Goal: Task Accomplishment & Management: Manage account settings

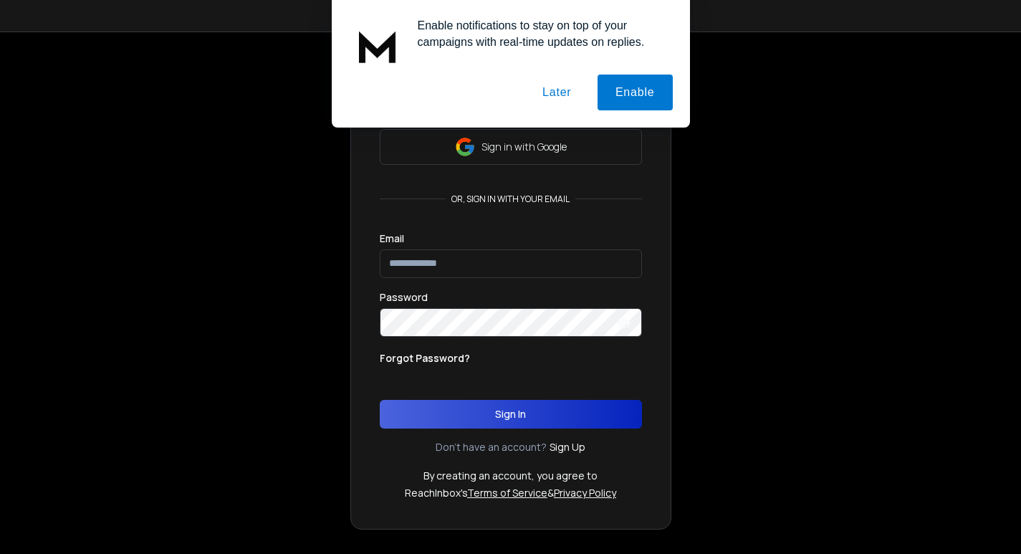
drag, startPoint x: 559, startPoint y: 89, endPoint x: 721, endPoint y: 299, distance: 265.4
click at [560, 89] on button "Later" at bounding box center [556, 92] width 64 height 36
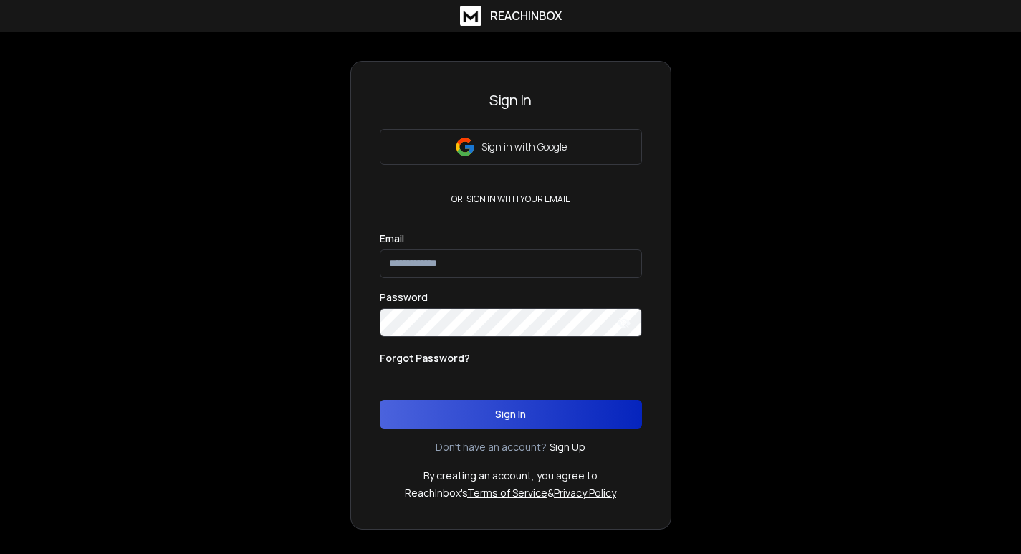
click at [521, 271] on input "email" at bounding box center [511, 263] width 262 height 29
paste input "**********"
type input "**********"
click at [531, 419] on button "Sign In" at bounding box center [511, 414] width 262 height 29
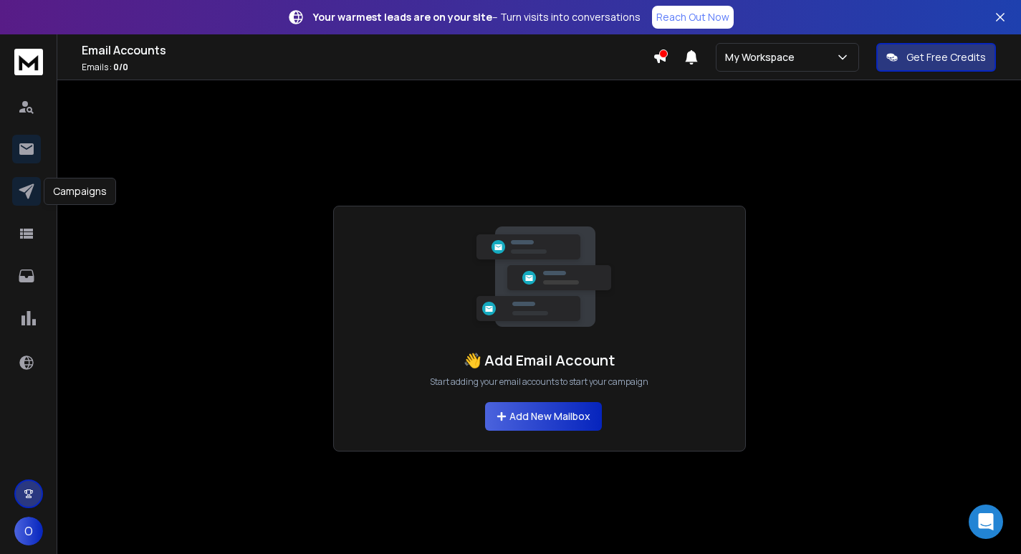
click at [19, 196] on icon at bounding box center [26, 191] width 17 height 17
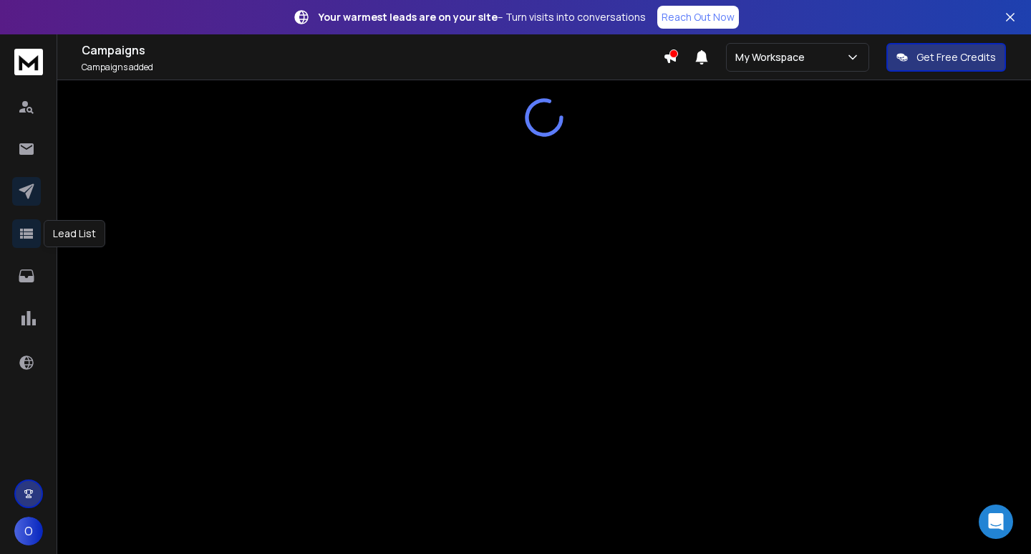
click at [29, 233] on icon at bounding box center [26, 233] width 13 height 10
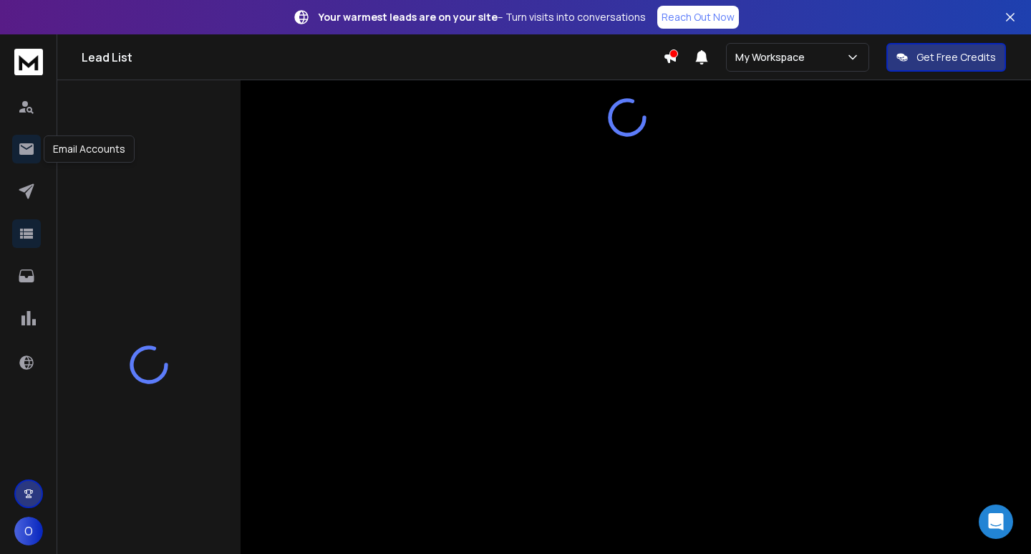
click at [22, 148] on icon at bounding box center [26, 148] width 14 height 11
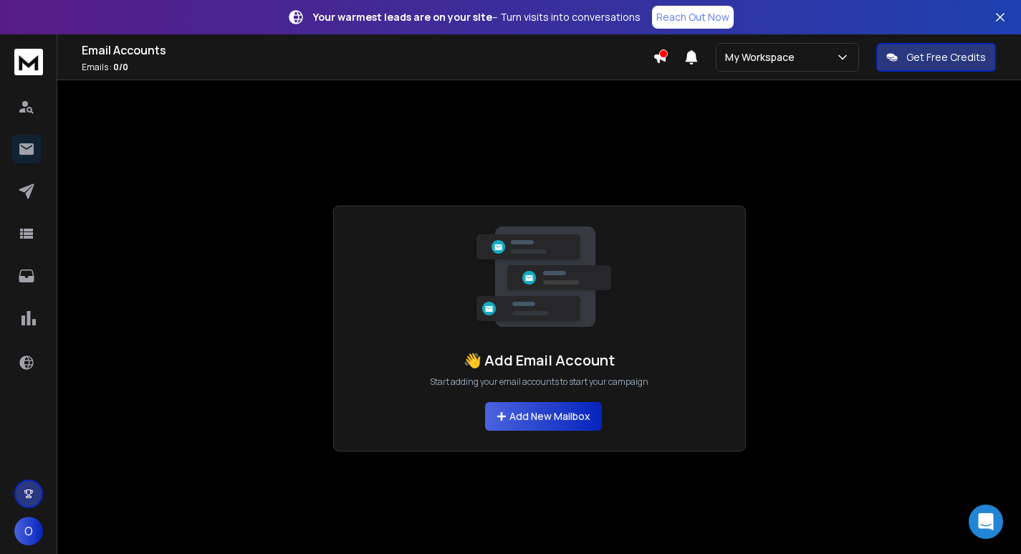
click at [528, 417] on button "Add New Mailbox" at bounding box center [543, 416] width 117 height 29
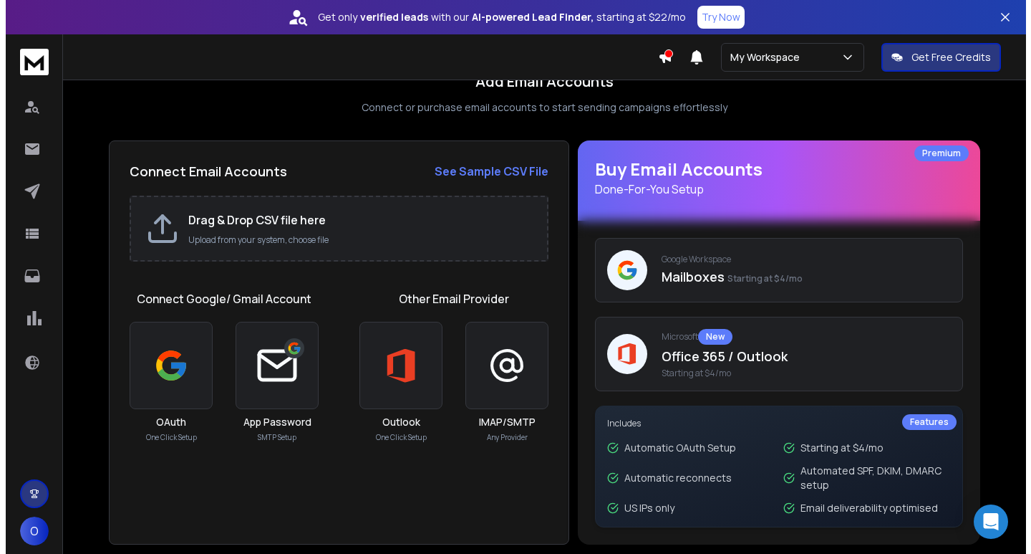
scroll to position [54, 0]
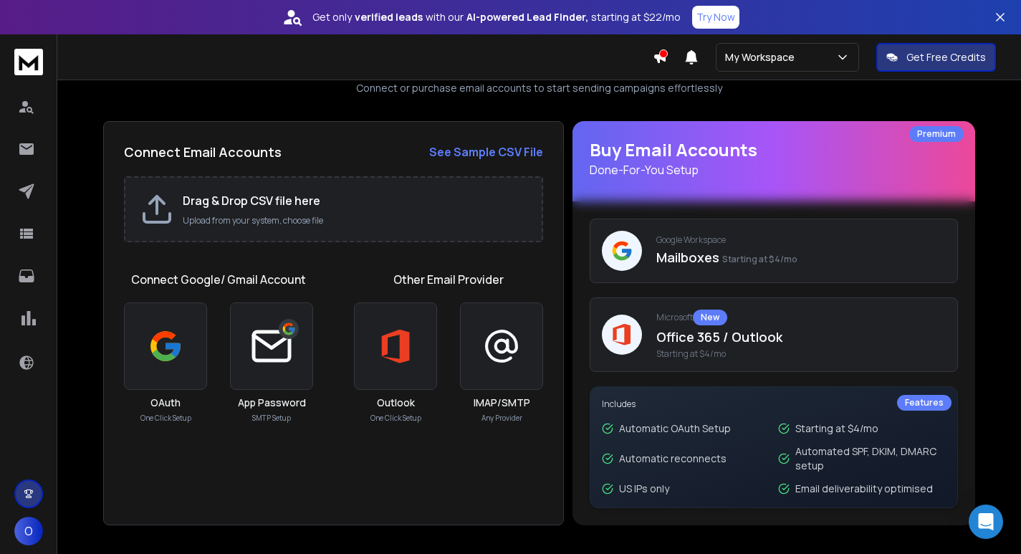
click at [180, 358] on icon at bounding box center [166, 345] width 36 height 43
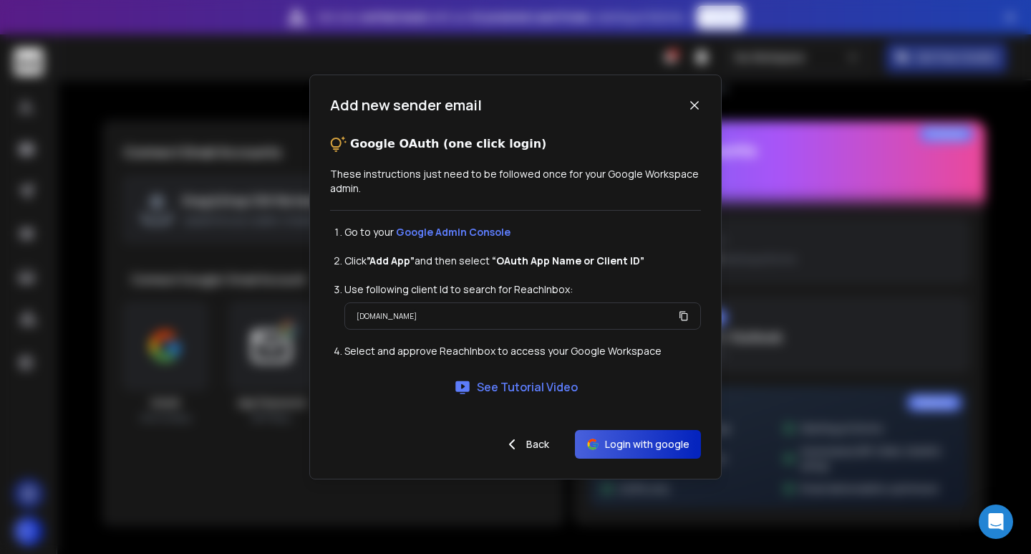
click at [690, 104] on icon at bounding box center [694, 105] width 13 height 13
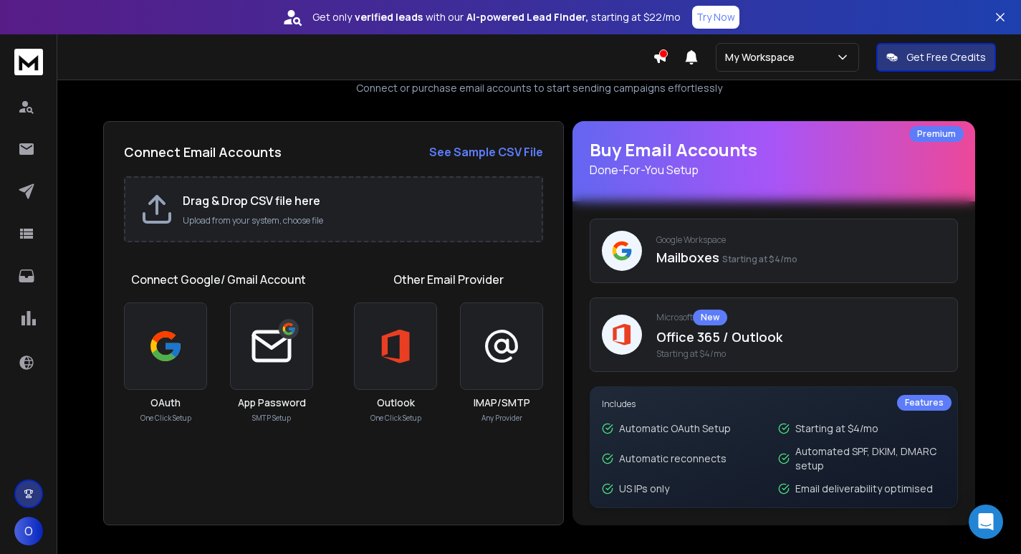
click at [280, 382] on div at bounding box center [271, 345] width 83 height 87
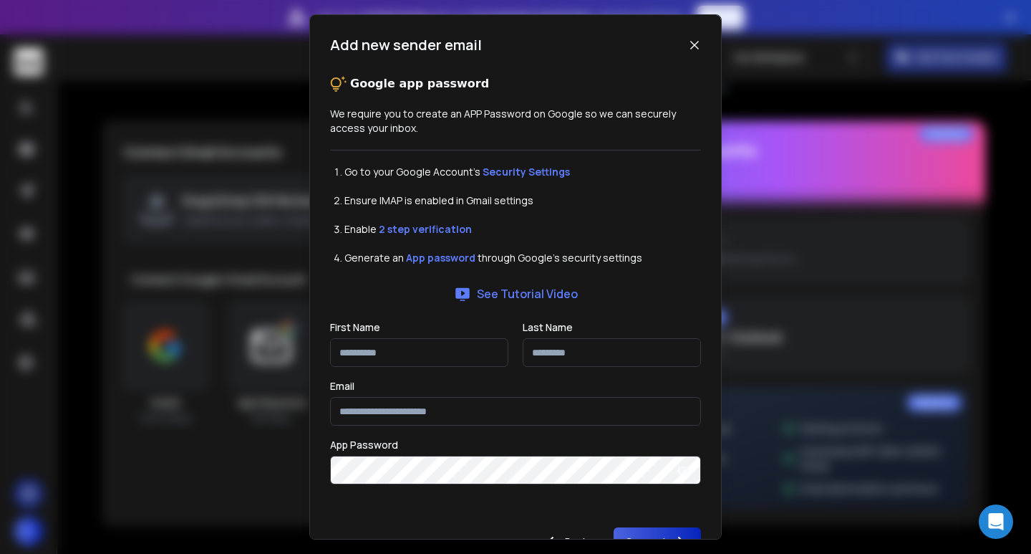
click at [695, 47] on icon at bounding box center [694, 45] width 13 height 13
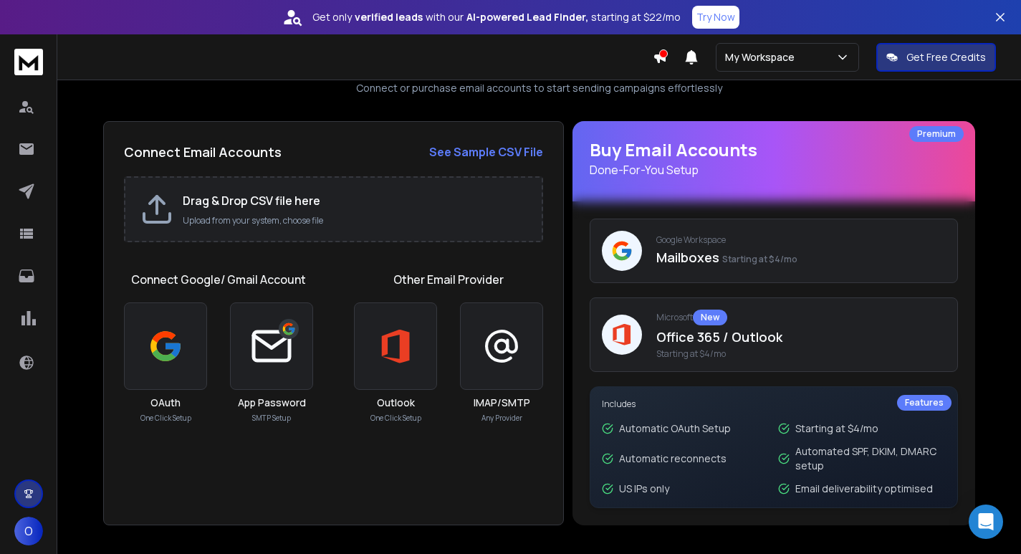
click at [400, 384] on div at bounding box center [395, 345] width 83 height 87
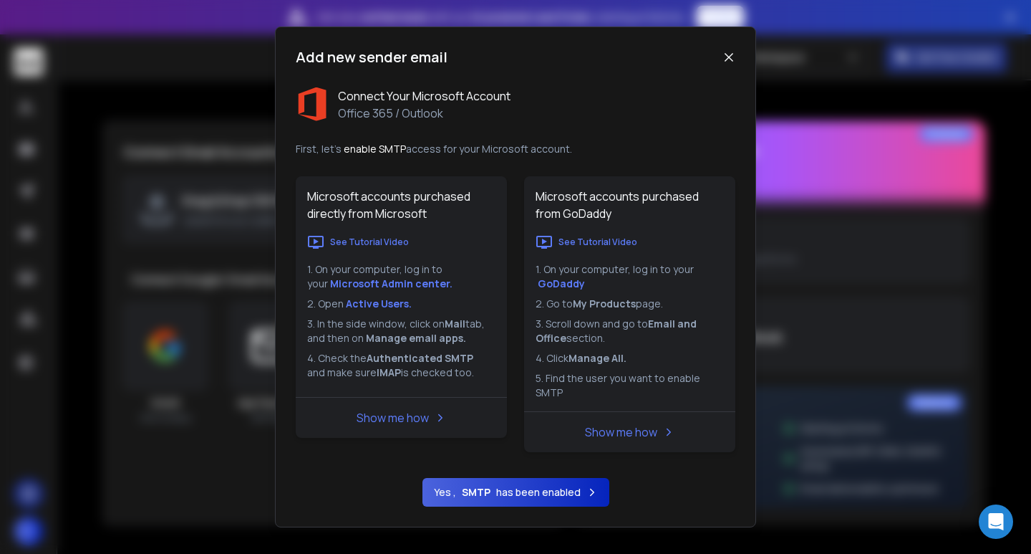
click at [402, 425] on link "Show me how" at bounding box center [393, 418] width 72 height 16
click at [405, 425] on link "Show me how" at bounding box center [393, 418] width 72 height 16
click at [530, 481] on button "Yes , SMTP has been enabled" at bounding box center [516, 492] width 187 height 29
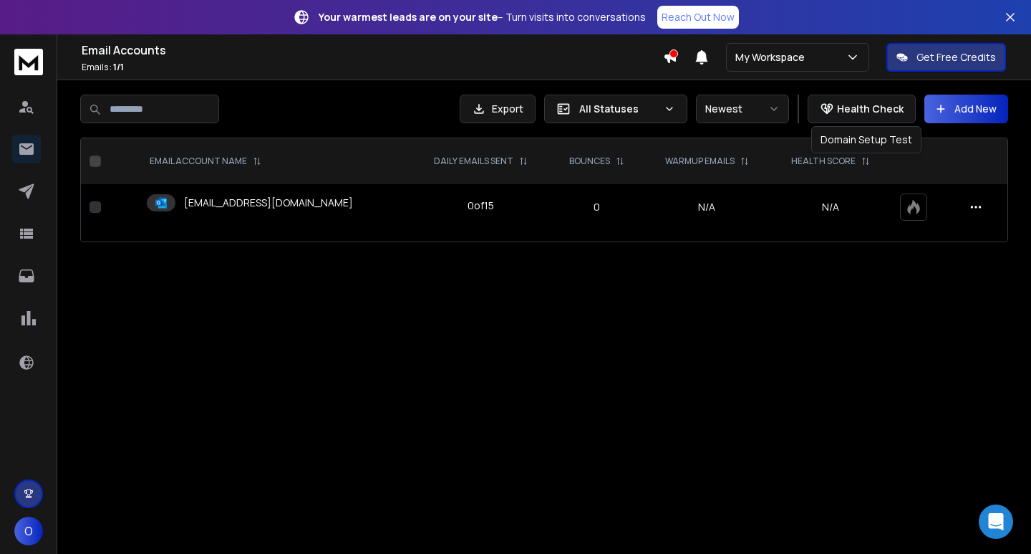
click at [943, 105] on icon at bounding box center [941, 109] width 10 height 10
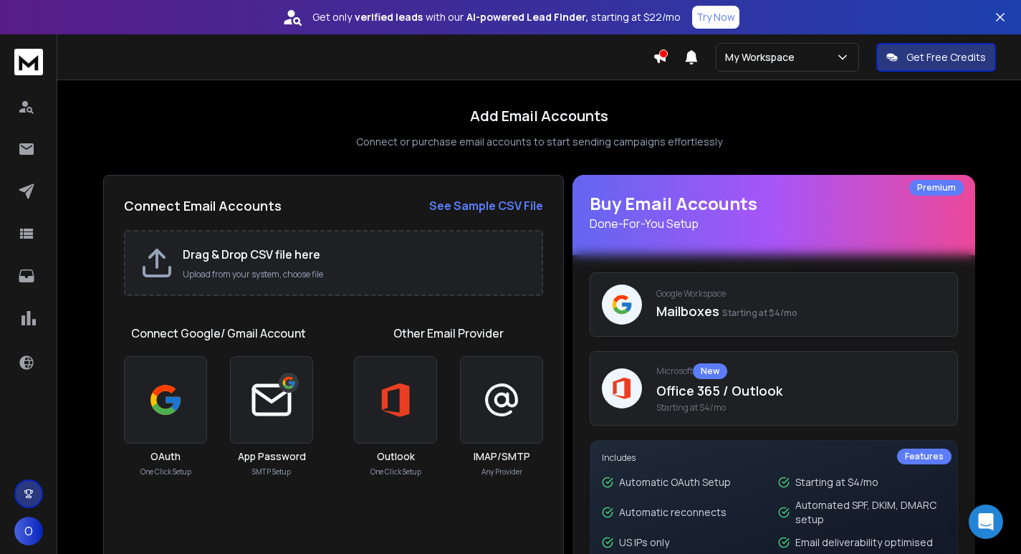
click at [388, 424] on div at bounding box center [395, 399] width 83 height 87
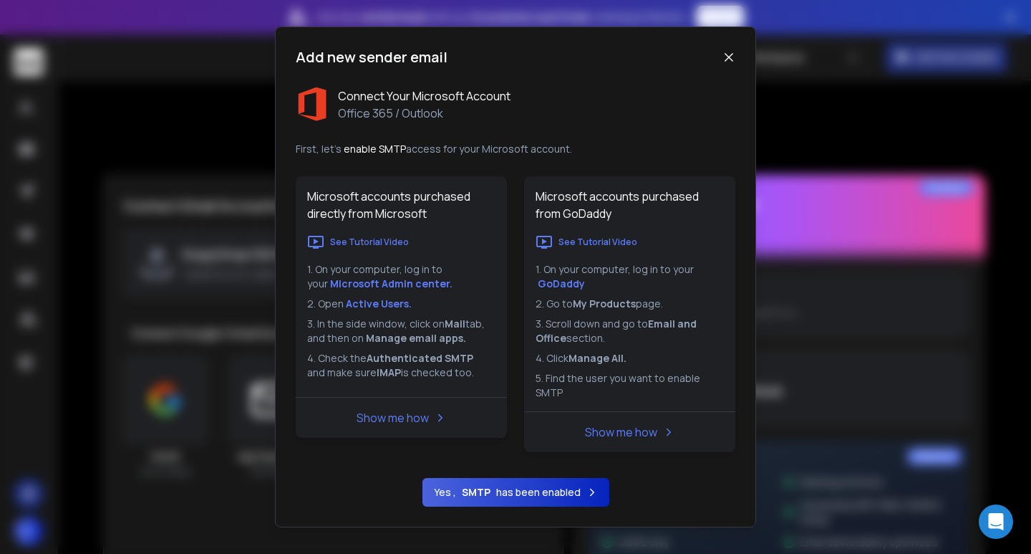
click at [564, 488] on button "Yes , SMTP has been enabled" at bounding box center [516, 492] width 187 height 29
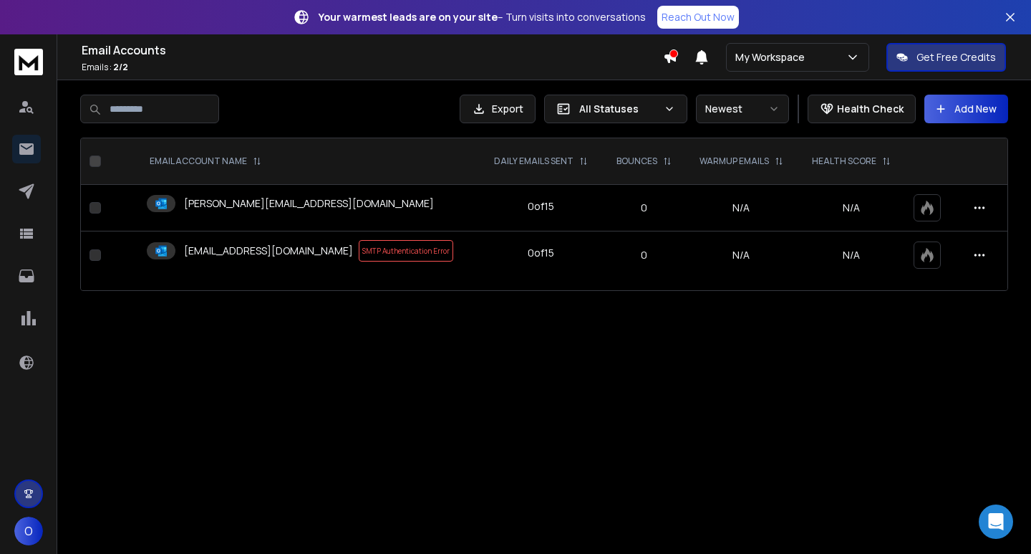
click at [390, 251] on span "SMTP Authentication Error" at bounding box center [406, 250] width 95 height 21
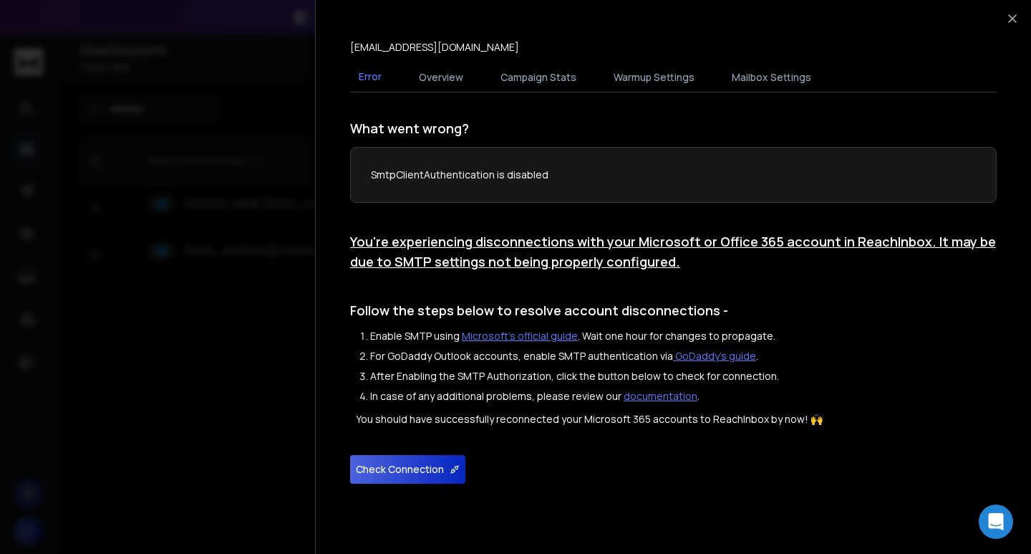
click at [422, 471] on button "Check Connection" at bounding box center [407, 469] width 115 height 29
click at [497, 337] on link "Microsoft's official guide" at bounding box center [520, 336] width 116 height 14
click at [516, 333] on link "Microsoft's official guide" at bounding box center [520, 336] width 116 height 14
click at [524, 338] on link "Microsoft's official guide" at bounding box center [520, 336] width 116 height 14
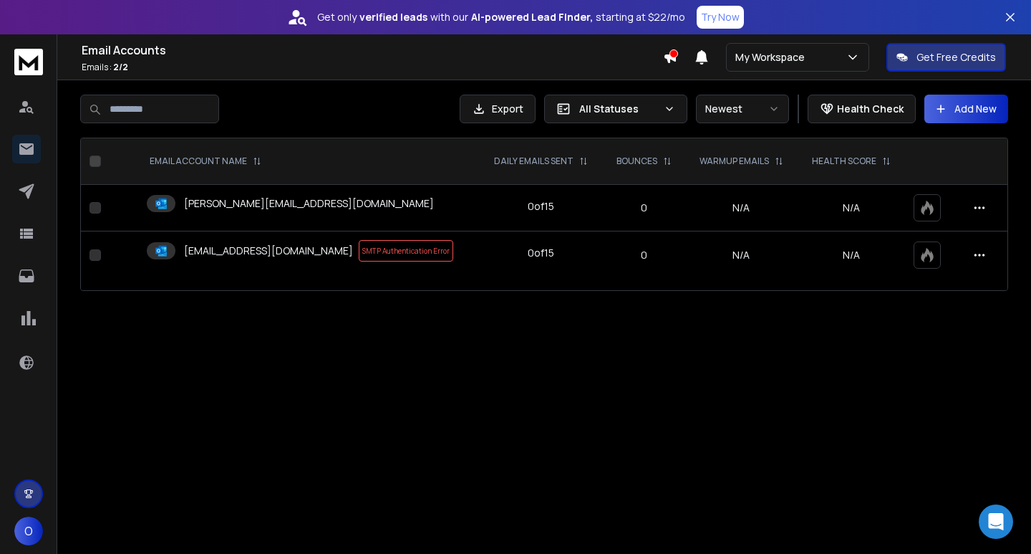
click at [421, 246] on span "SMTP Authentication Error" at bounding box center [406, 250] width 95 height 21
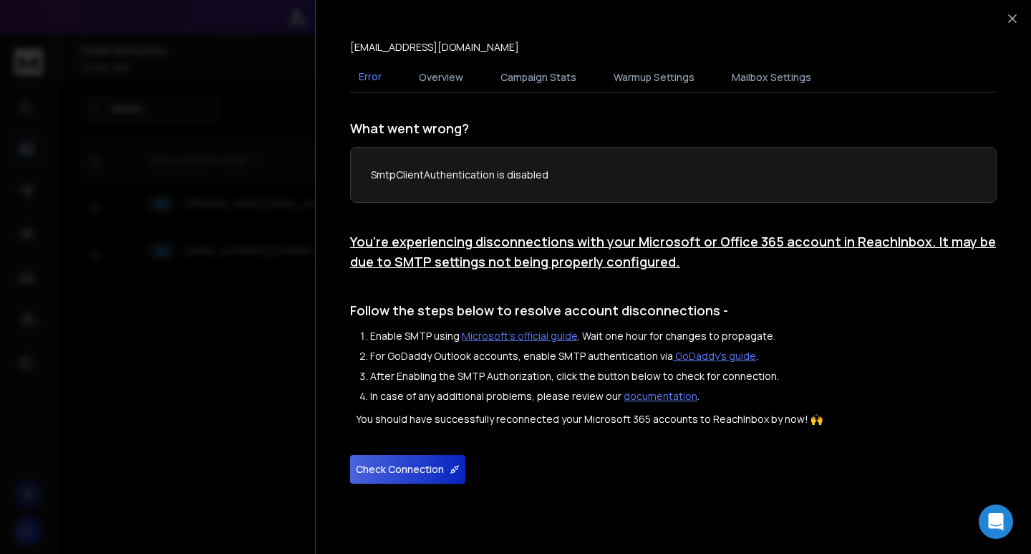
click at [405, 468] on button "Check Connection" at bounding box center [407, 469] width 115 height 29
click at [410, 459] on button "Check Connection" at bounding box center [407, 469] width 115 height 29
click at [688, 70] on button "Warmup Settings" at bounding box center [654, 78] width 98 height 32
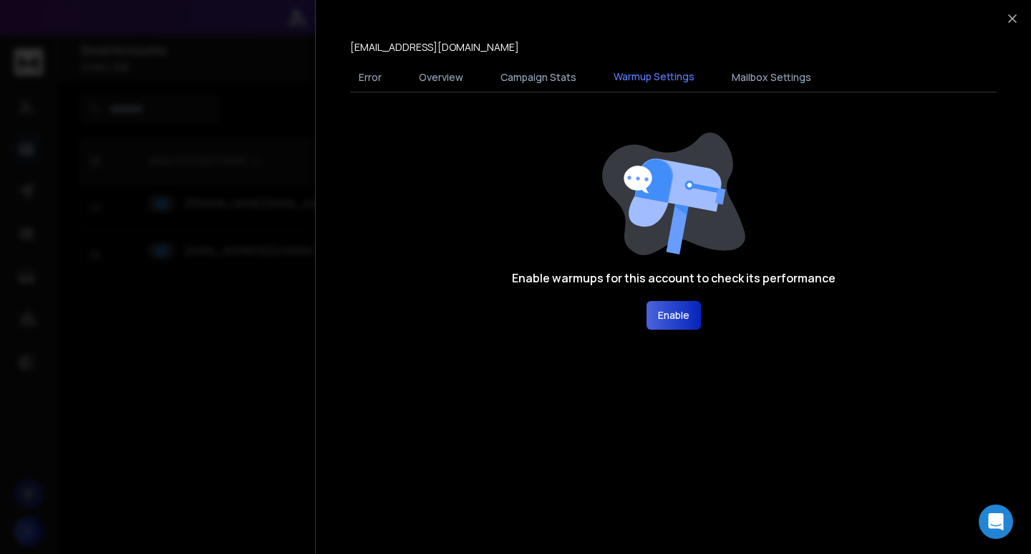
click at [666, 338] on div "vishal.gupta@onemedrcm.org Error Overview Campaign Stats Warmup Settings Mailbo…" at bounding box center [673, 184] width 681 height 335
click at [685, 319] on button "Enable" at bounding box center [674, 315] width 54 height 29
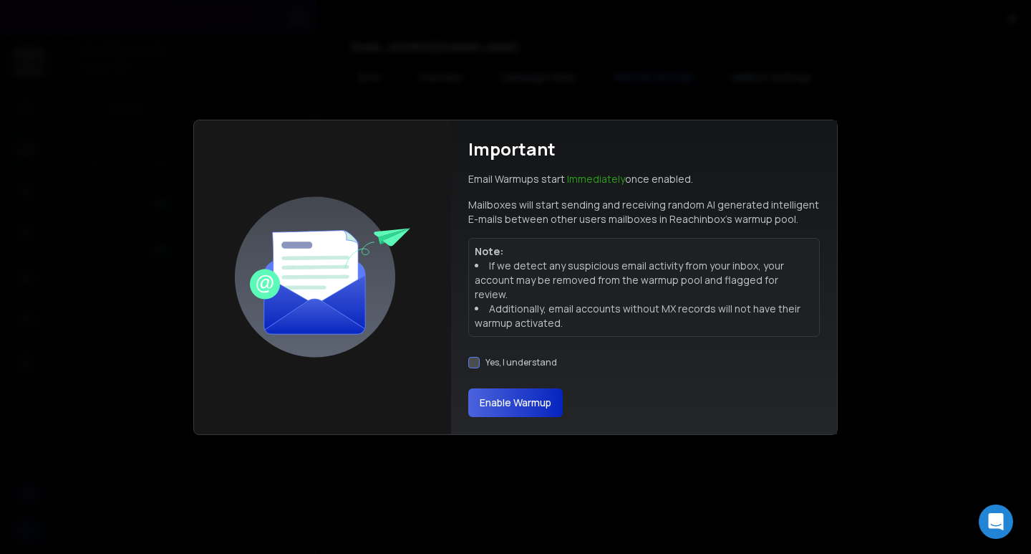
click at [765, 69] on div at bounding box center [515, 277] width 1031 height 554
drag, startPoint x: 506, startPoint y: 355, endPoint x: 515, endPoint y: 367, distance: 14.9
click at [506, 357] on label "Yes, I understand" at bounding box center [522, 362] width 72 height 11
click at [476, 348] on div "Yes, I understand" at bounding box center [512, 362] width 89 height 29
click at [482, 357] on div "Yes, I understand" at bounding box center [512, 362] width 89 height 11
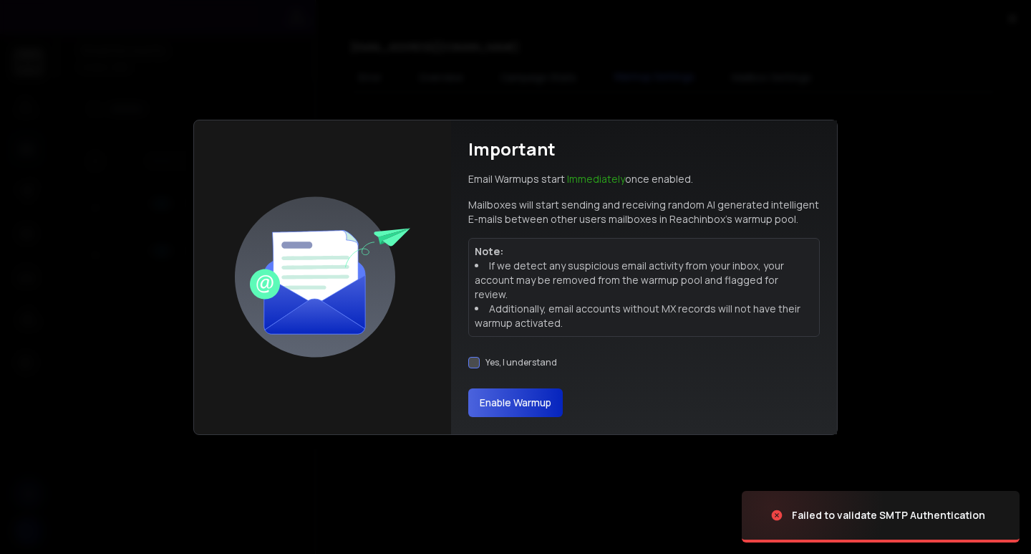
click at [471, 357] on button "Yes, I understand" at bounding box center [473, 362] width 11 height 11
click at [516, 398] on button "Enable Warmup" at bounding box center [515, 402] width 95 height 29
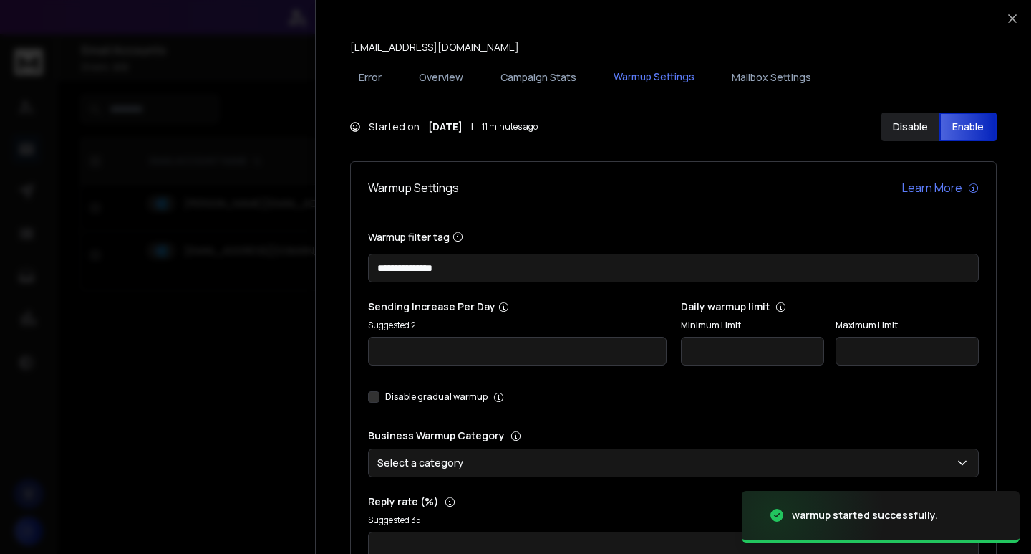
click at [779, 74] on button "Mailbox Settings" at bounding box center [771, 78] width 97 height 32
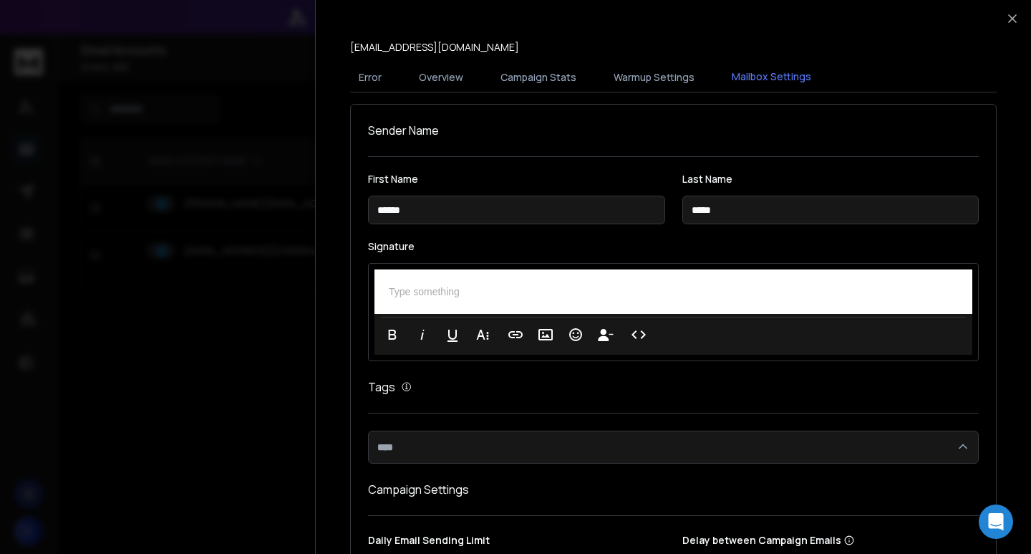
click at [663, 65] on button "Warmup Settings" at bounding box center [654, 78] width 98 height 32
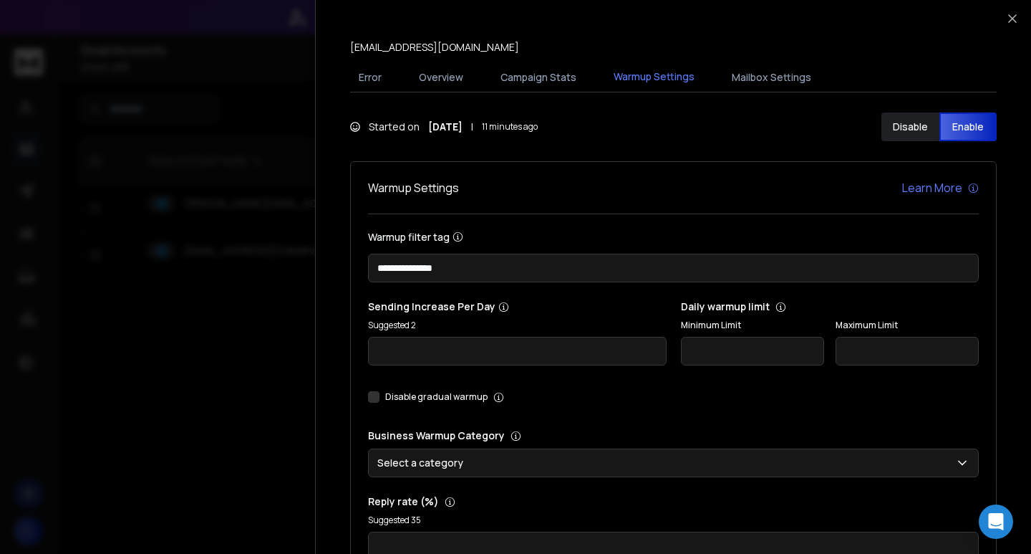
click at [539, 74] on button "Campaign Stats" at bounding box center [538, 78] width 93 height 32
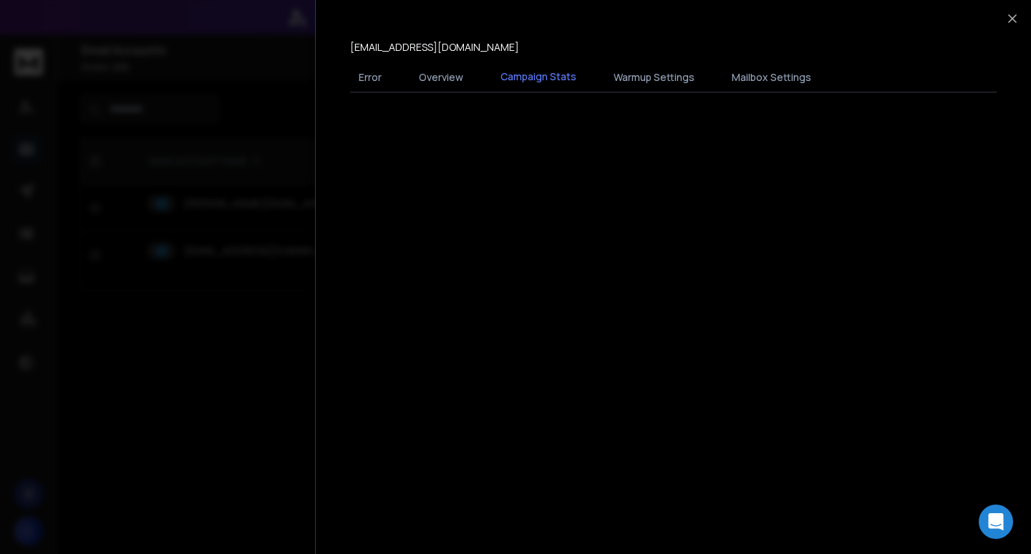
click at [449, 76] on button "Overview" at bounding box center [441, 78] width 62 height 32
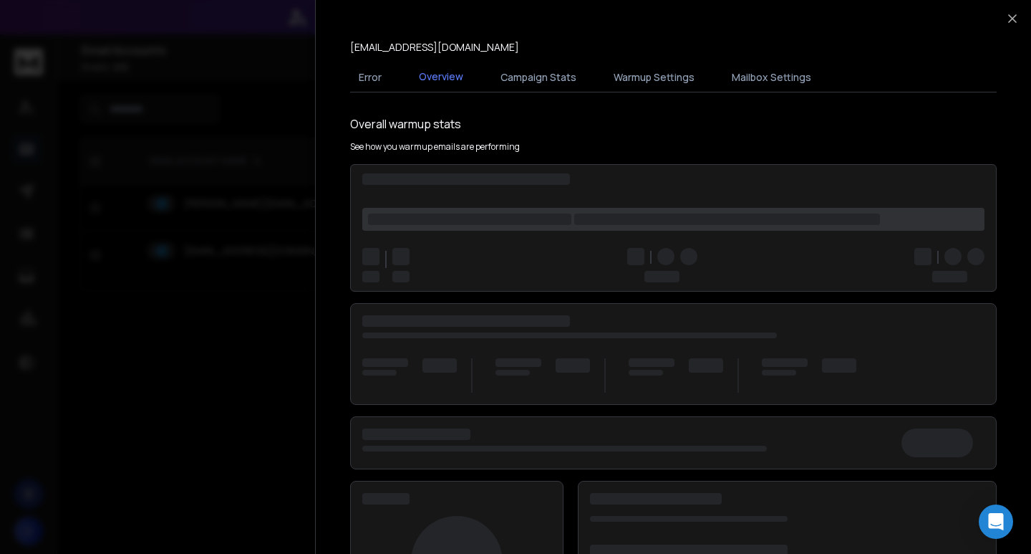
click at [377, 68] on button "Error" at bounding box center [370, 78] width 40 height 32
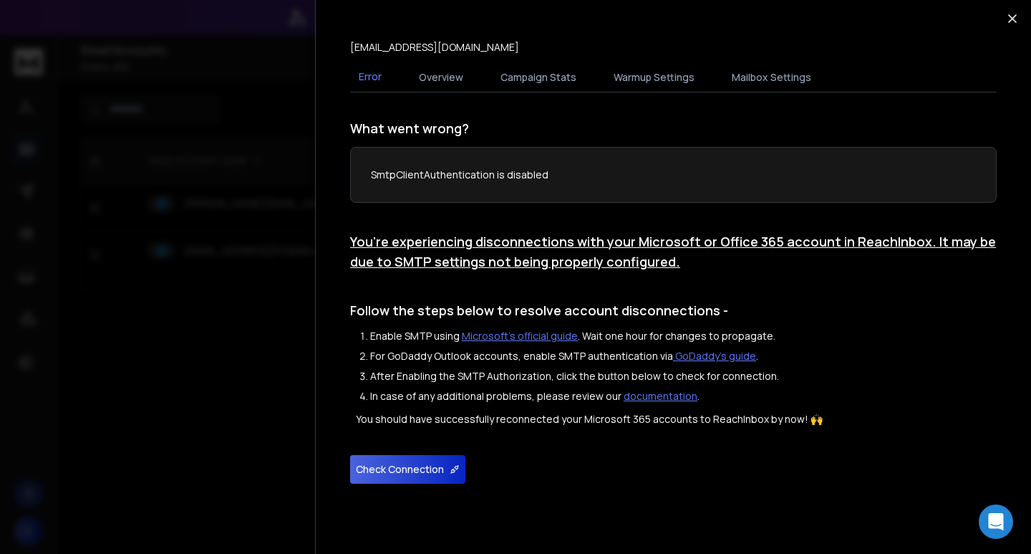
click at [1013, 19] on icon "button" at bounding box center [1013, 18] width 14 height 14
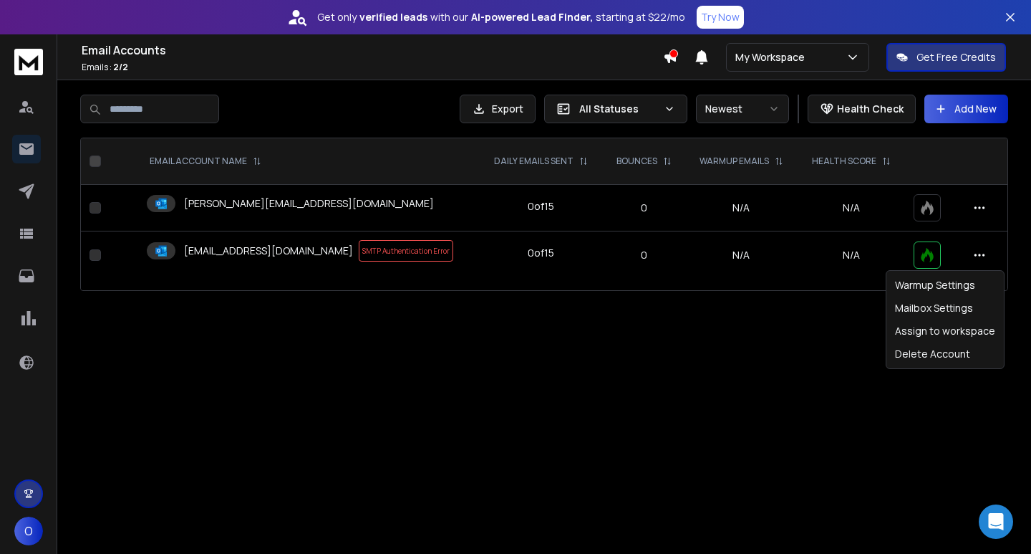
click at [979, 252] on icon at bounding box center [979, 255] width 13 height 13
click at [916, 360] on div "Delete Account" at bounding box center [945, 353] width 112 height 23
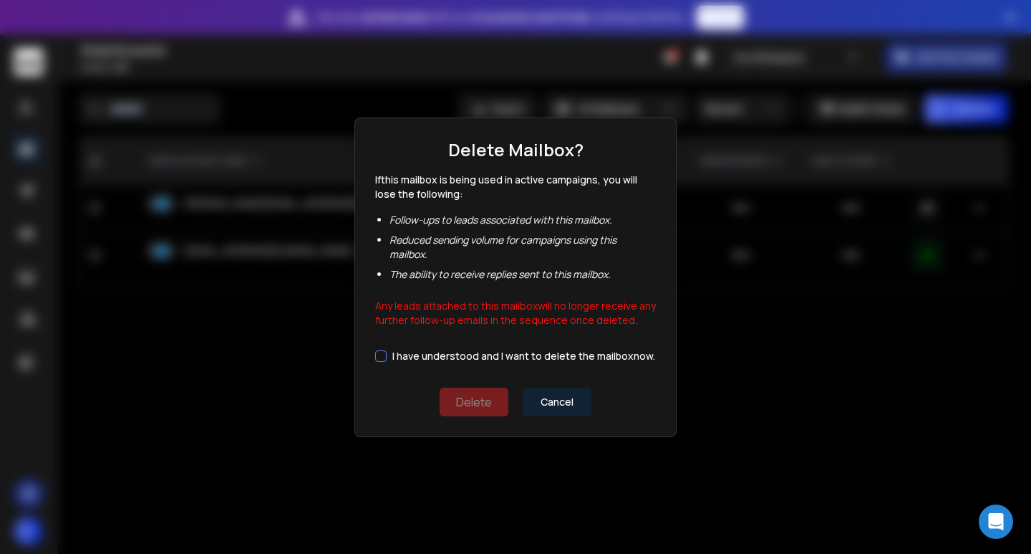
click at [456, 357] on label "I have understood and I want to delete the mailbox now." at bounding box center [523, 356] width 263 height 10
click at [387, 357] on button "I have understood and I want to delete the mailbox now." at bounding box center [380, 355] width 11 height 11
drag, startPoint x: 473, startPoint y: 397, endPoint x: 584, endPoint y: 395, distance: 110.3
click at [474, 397] on button "Delete" at bounding box center [474, 401] width 69 height 29
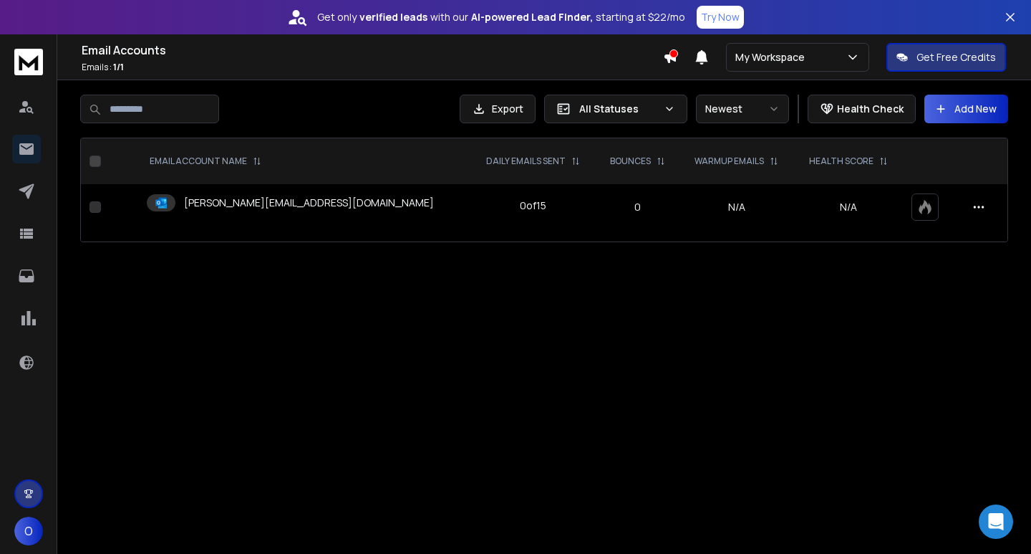
click at [302, 204] on p "[PERSON_NAME][EMAIL_ADDRESS][DOMAIN_NAME]" at bounding box center [309, 203] width 250 height 14
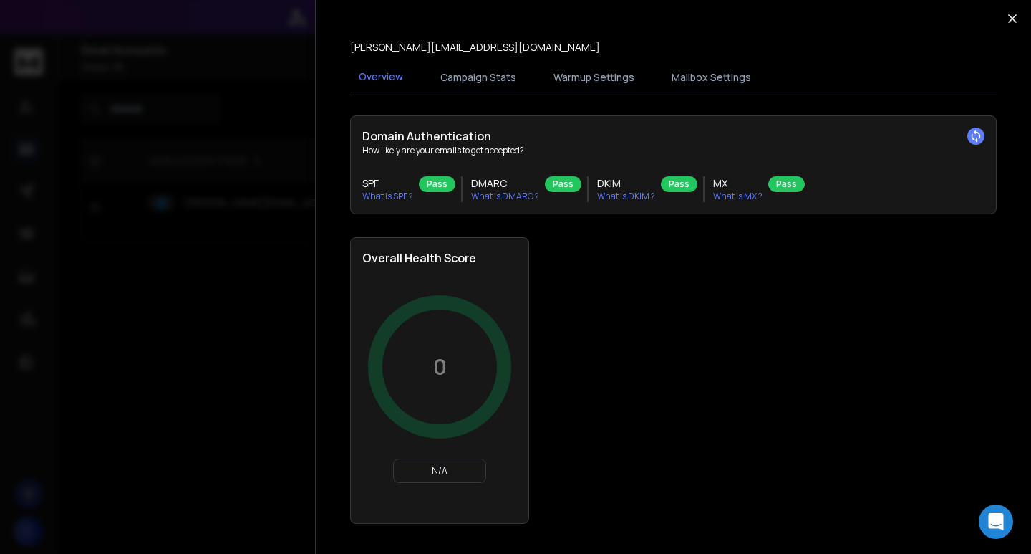
click at [1009, 17] on icon "button" at bounding box center [1012, 18] width 7 height 7
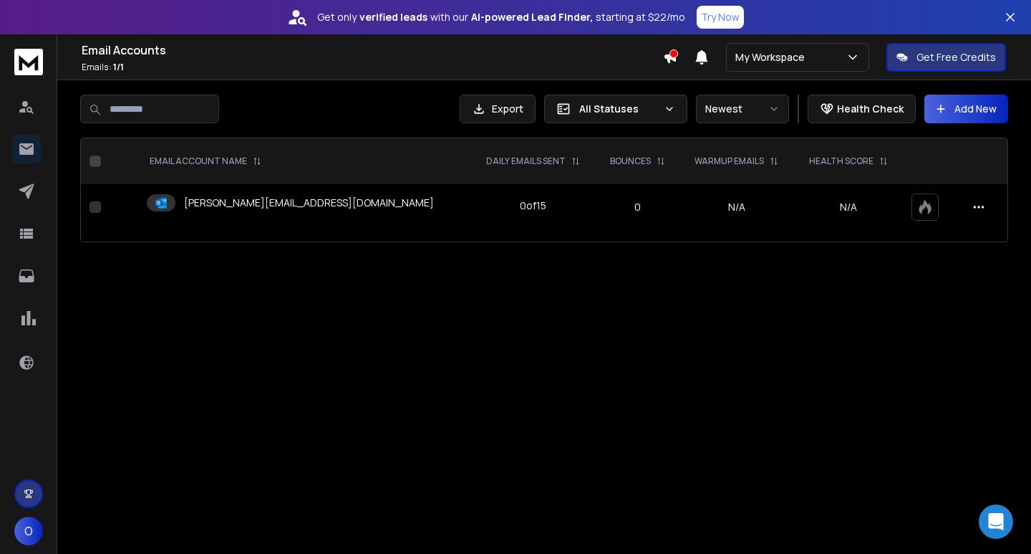
click at [970, 105] on button "Add New" at bounding box center [967, 109] width 84 height 29
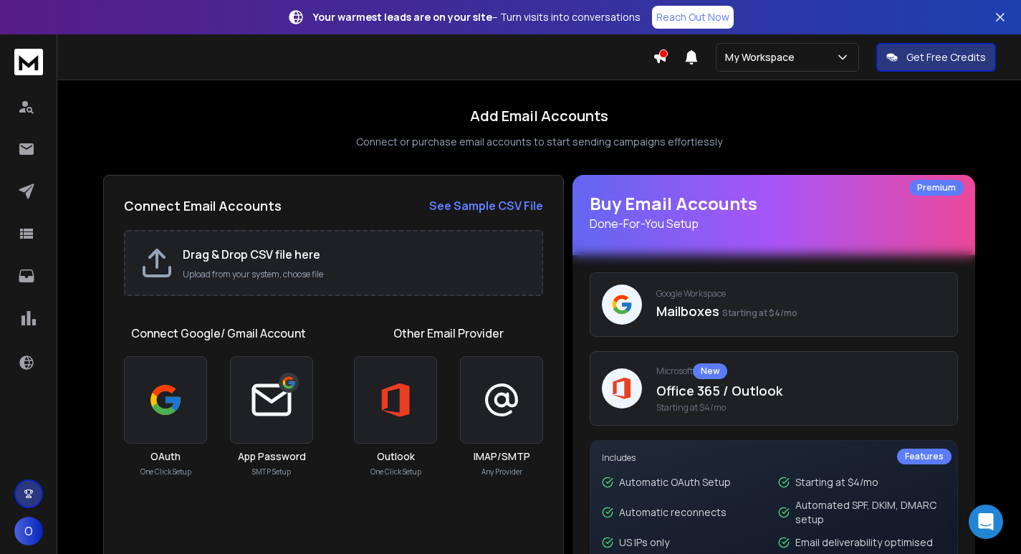
click at [398, 443] on div "Outlook One Click Setup" at bounding box center [395, 416] width 83 height 121
click at [400, 397] on icon at bounding box center [395, 399] width 28 height 34
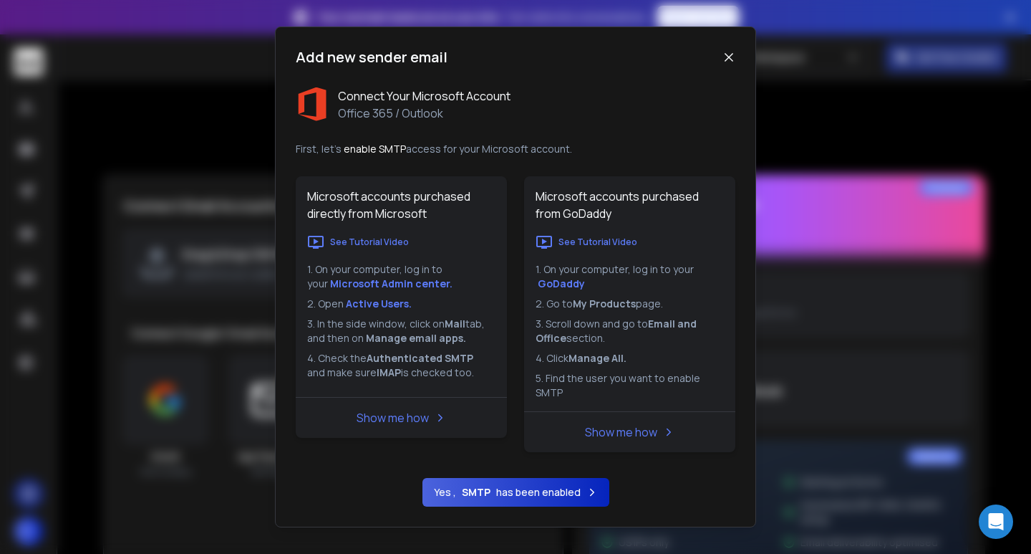
click at [466, 491] on b "SMTP" at bounding box center [476, 492] width 29 height 14
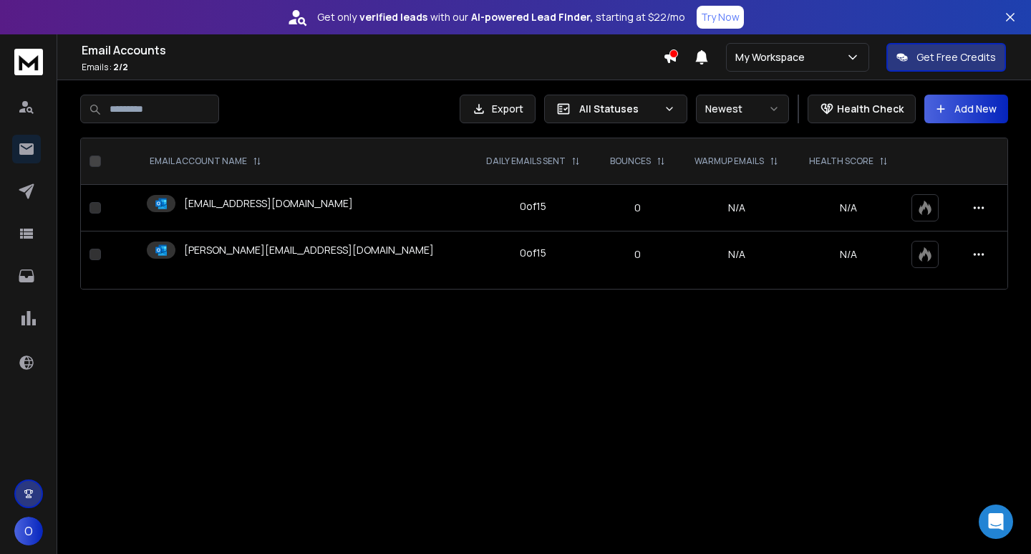
click at [806, 391] on div "Get only verified leads with our AI-powered Lead Finder, starting at $22/mo Try…" at bounding box center [515, 277] width 1031 height 554
click at [948, 102] on button "Add New" at bounding box center [967, 109] width 84 height 29
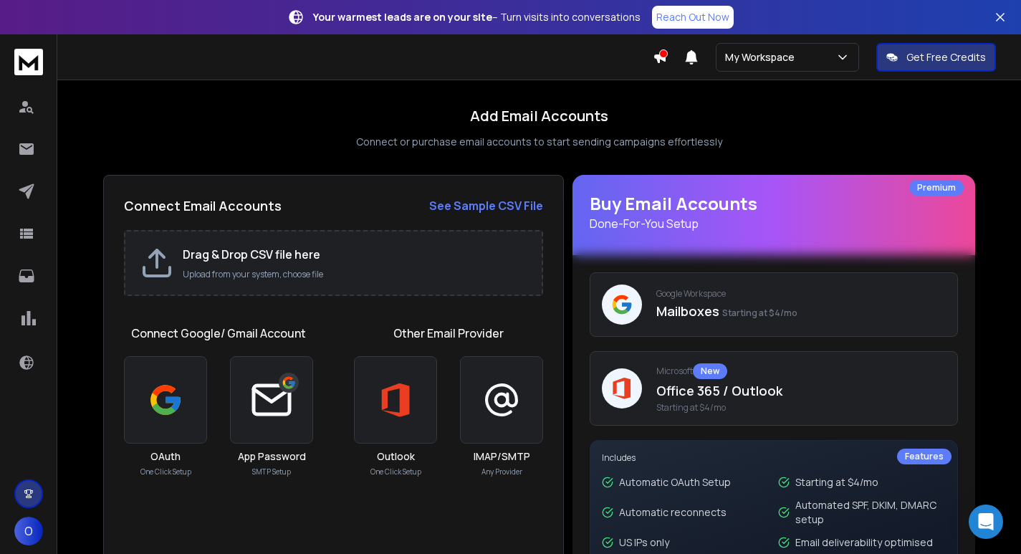
click at [397, 403] on icon at bounding box center [396, 400] width 34 height 34
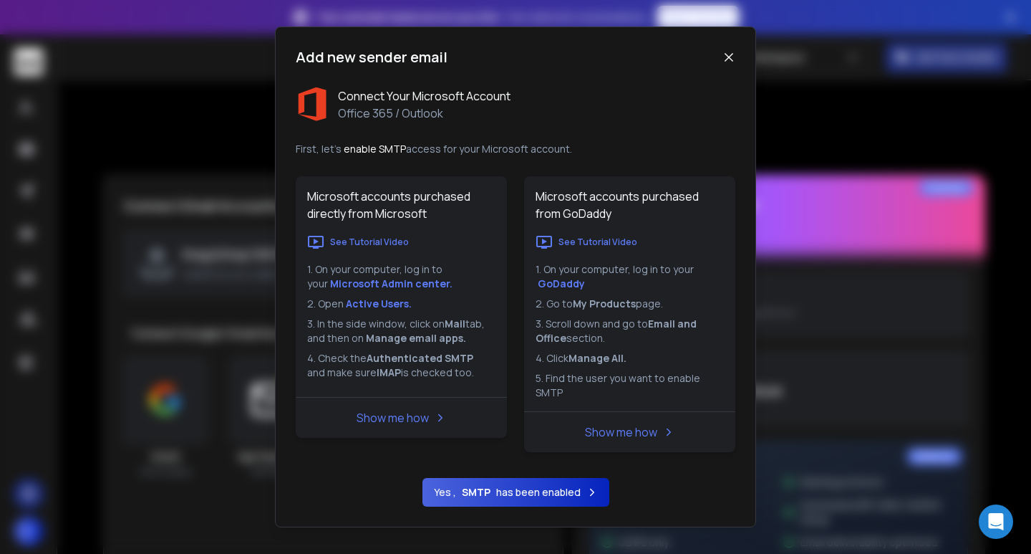
click at [460, 481] on button "Yes , SMTP has been enabled" at bounding box center [516, 492] width 187 height 29
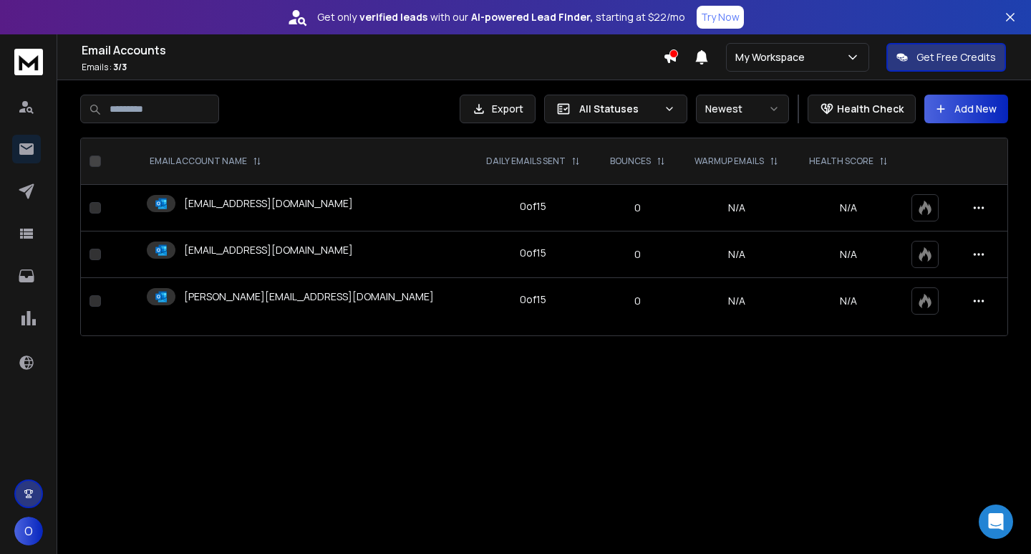
click at [402, 408] on div "Get only verified leads with our AI-powered Lead Finder, starting at $22/mo Try…" at bounding box center [515, 277] width 1031 height 554
click at [960, 102] on button "Add New" at bounding box center [967, 109] width 84 height 29
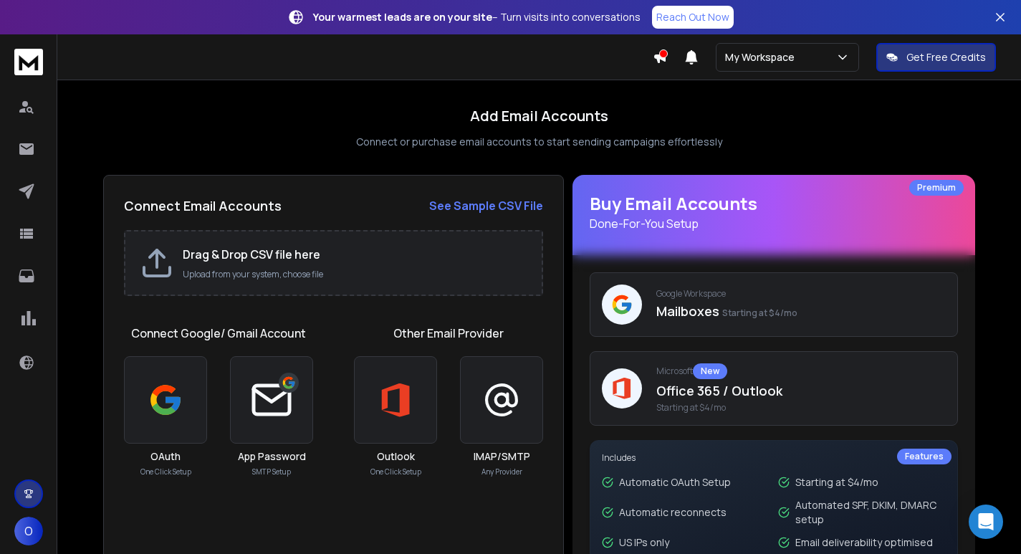
click at [390, 413] on icon at bounding box center [396, 400] width 34 height 34
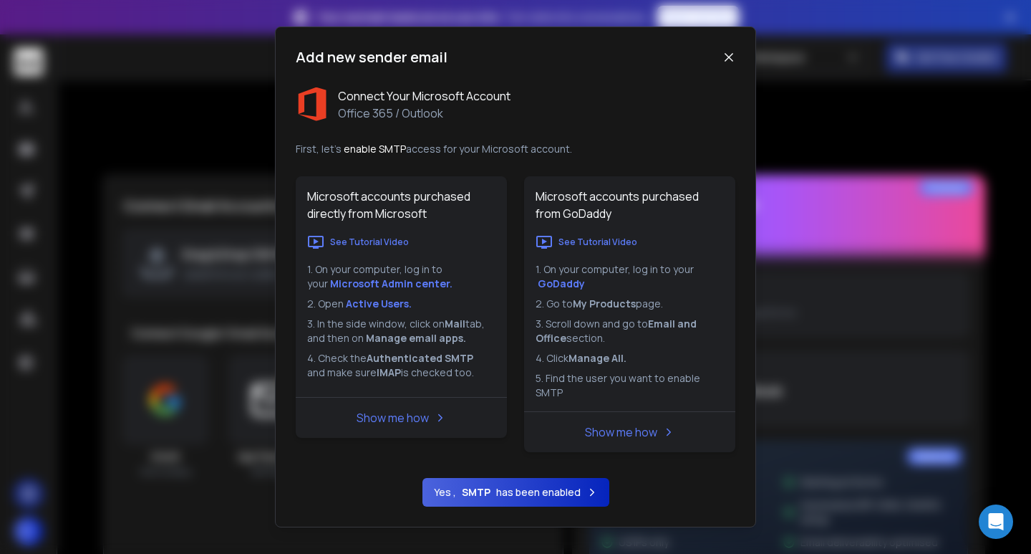
click at [538, 486] on button "Yes , SMTP has been enabled" at bounding box center [516, 492] width 187 height 29
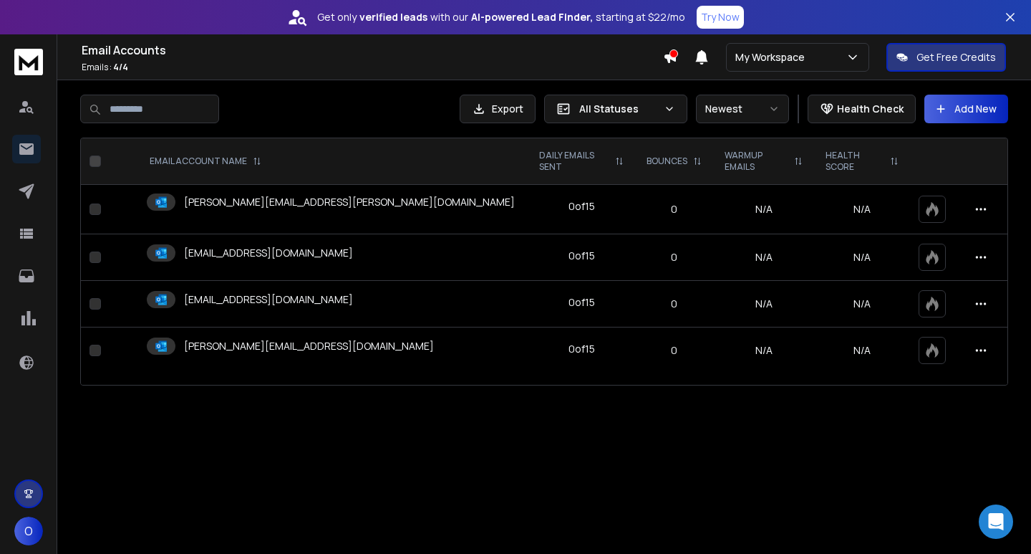
click at [960, 107] on button "Add New" at bounding box center [967, 109] width 84 height 29
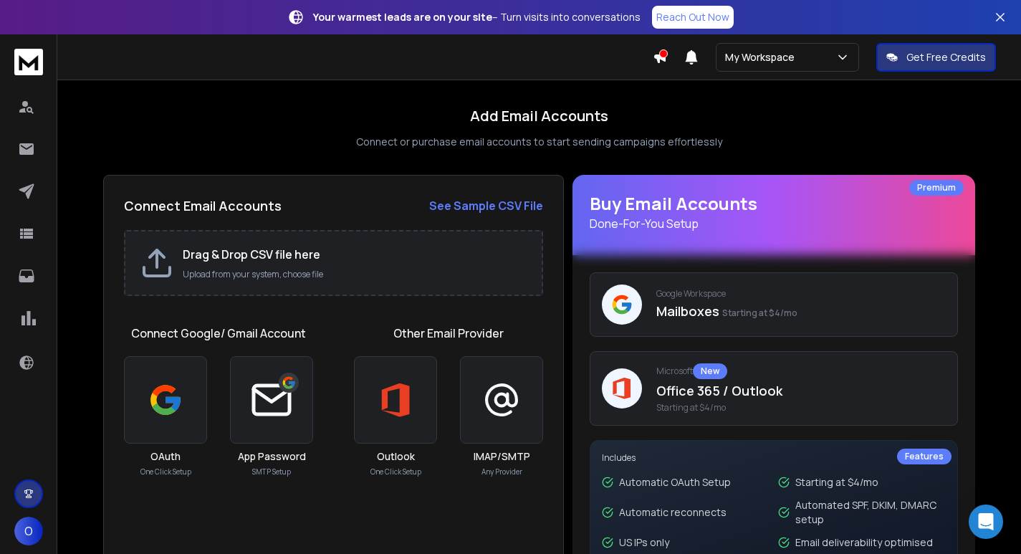
click at [402, 432] on div at bounding box center [395, 399] width 83 height 87
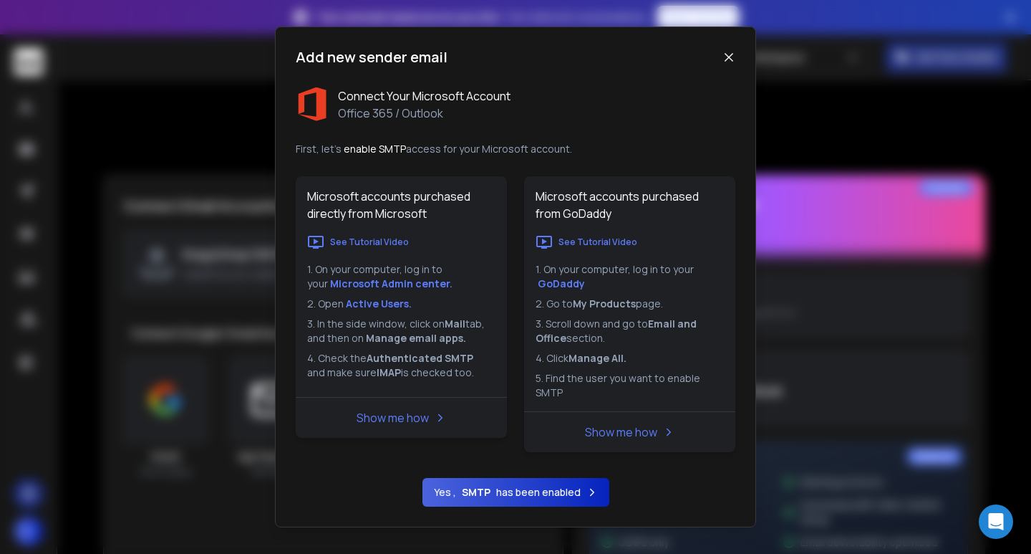
click at [482, 486] on b "SMTP" at bounding box center [476, 492] width 29 height 14
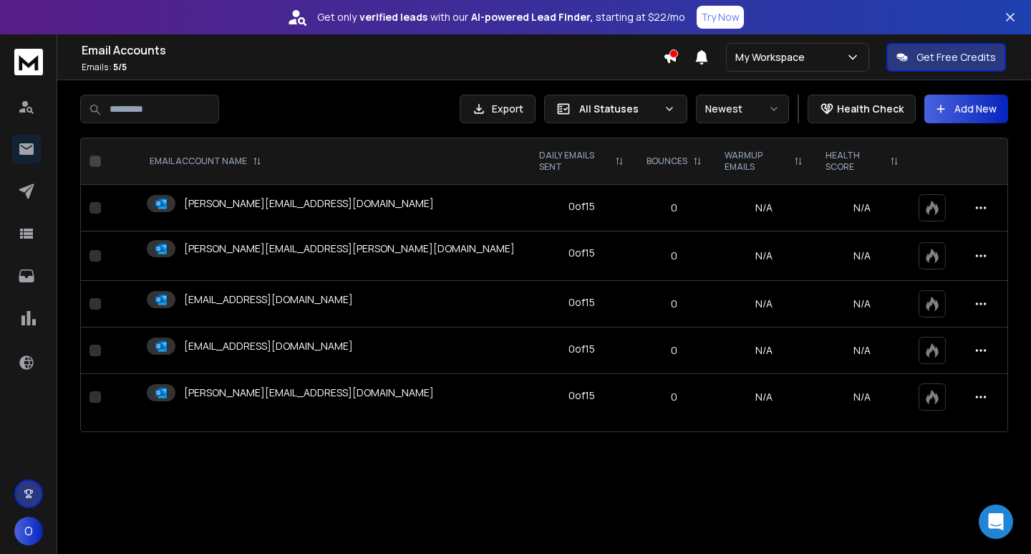
drag, startPoint x: 675, startPoint y: 443, endPoint x: 767, endPoint y: 387, distance: 107.0
click at [675, 443] on div "Export All Statuses Newest Health Check Add New EMAIL ACCOUNT NAME DAILY EMAILS…" at bounding box center [544, 263] width 974 height 366
click at [961, 110] on button "Add New" at bounding box center [967, 109] width 84 height 29
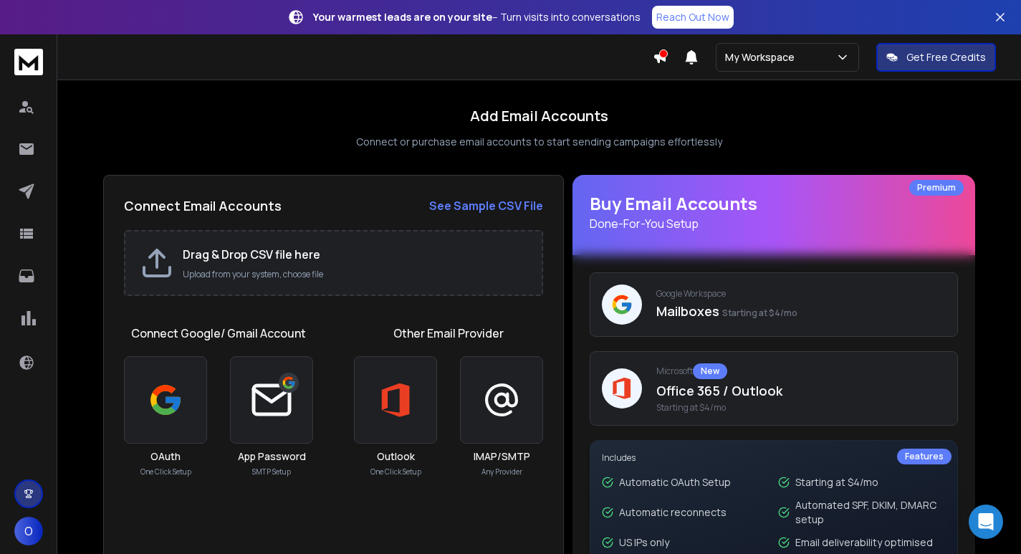
click at [400, 423] on div at bounding box center [395, 399] width 83 height 87
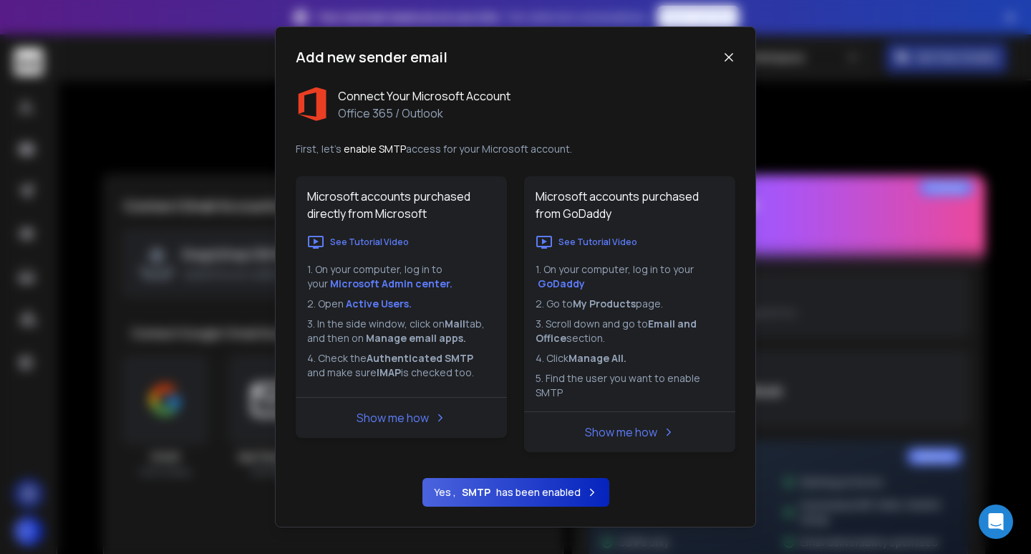
click at [493, 485] on button "Yes , SMTP has been enabled" at bounding box center [516, 492] width 187 height 29
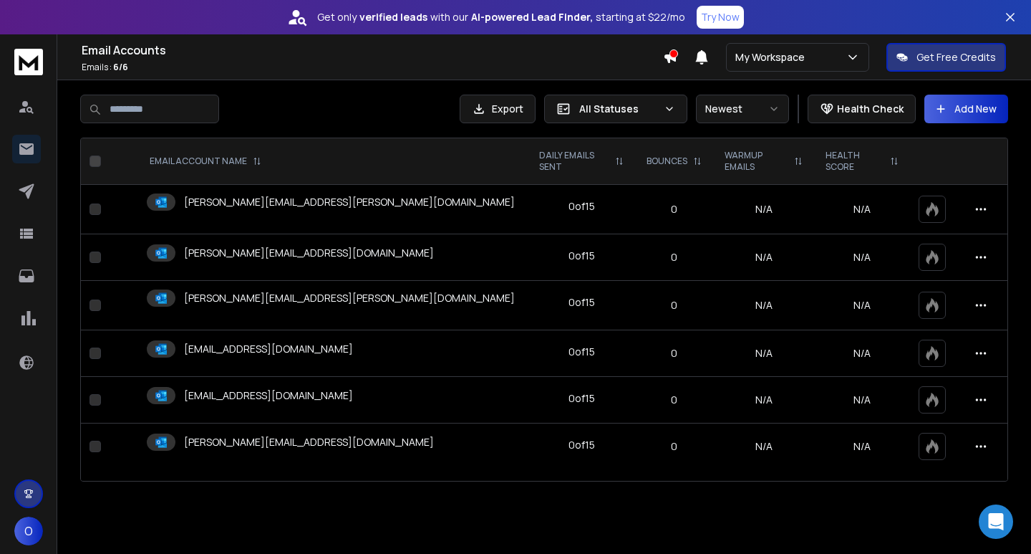
click at [955, 109] on button "Add New" at bounding box center [967, 109] width 84 height 29
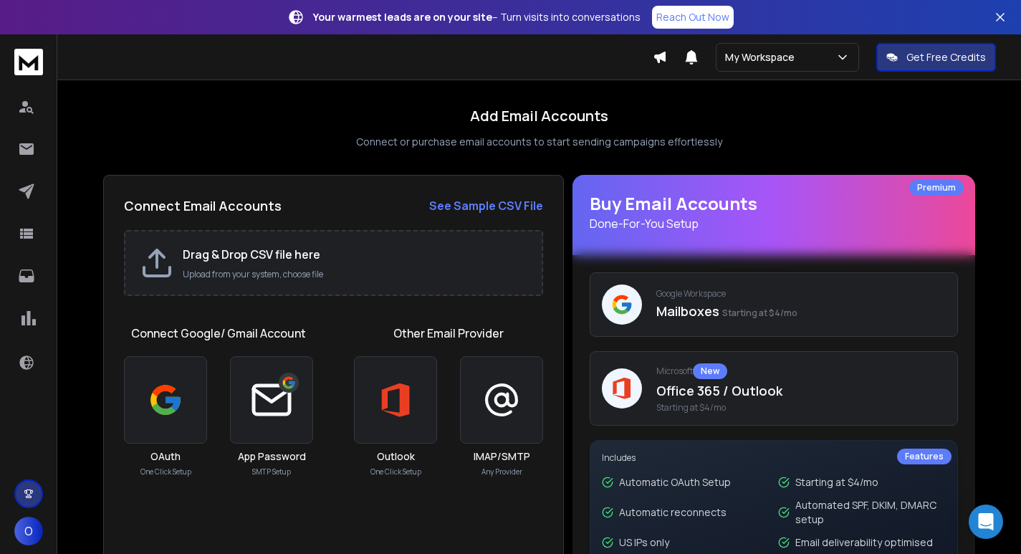
click at [952, 110] on div "Add Email Accounts Connect or purchase email accounts to start sending campaign…" at bounding box center [538, 127] width 963 height 43
click at [418, 400] on div at bounding box center [395, 399] width 83 height 87
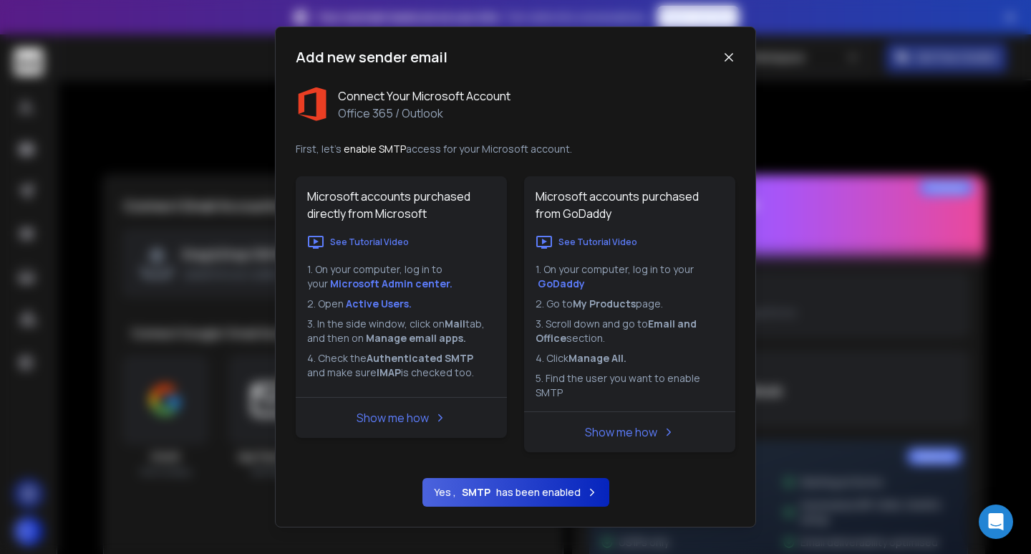
click at [480, 493] on button "Yes , SMTP has been enabled" at bounding box center [516, 492] width 187 height 29
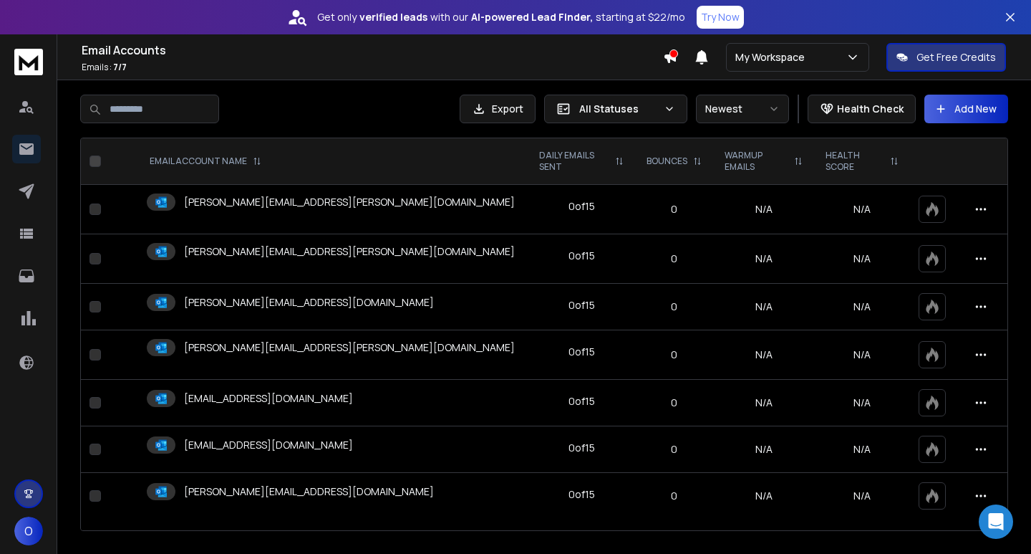
click at [991, 110] on button "Add New" at bounding box center [967, 109] width 84 height 29
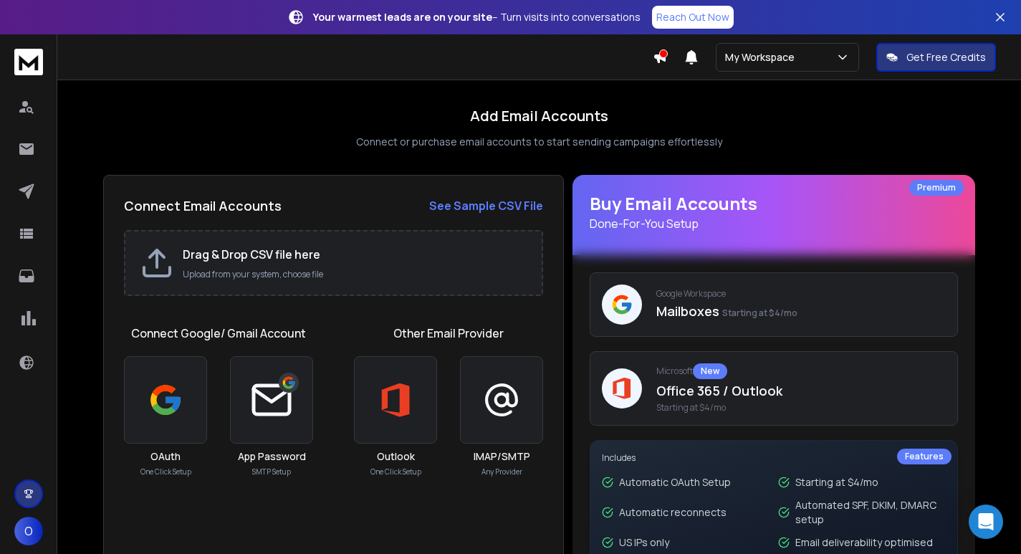
click at [380, 426] on div at bounding box center [395, 399] width 83 height 87
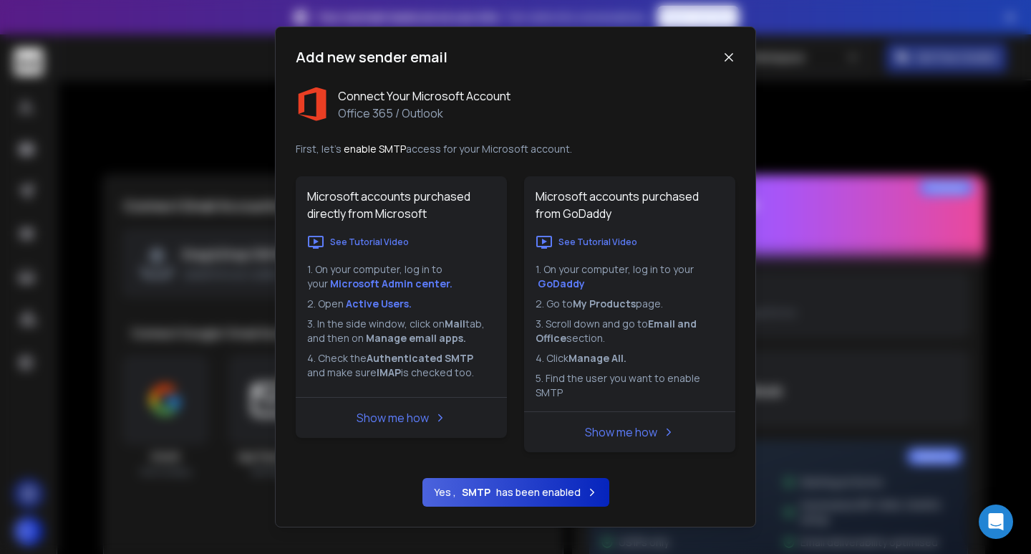
click at [498, 479] on button "Yes , SMTP has been enabled" at bounding box center [516, 492] width 187 height 29
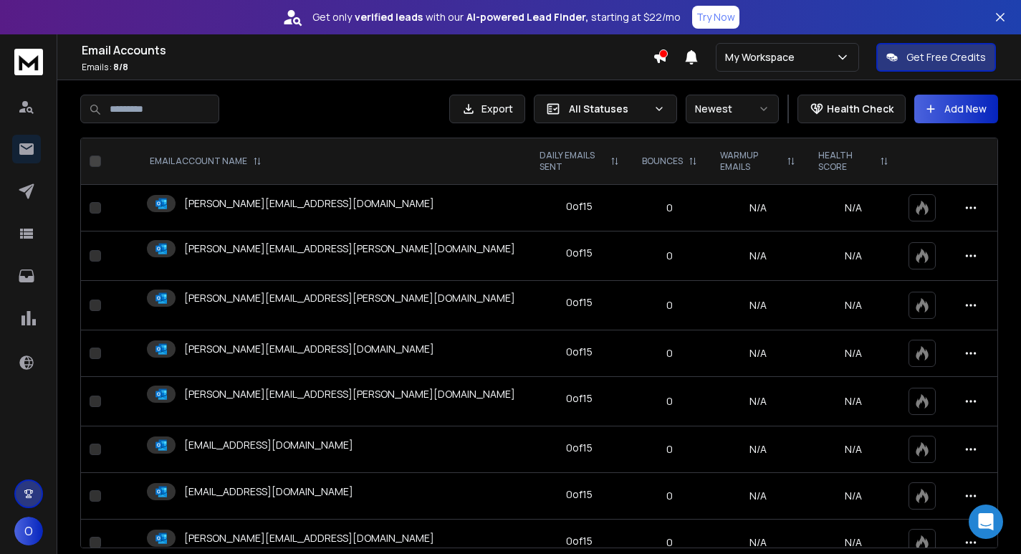
click at [948, 111] on button "Add New" at bounding box center [956, 109] width 84 height 29
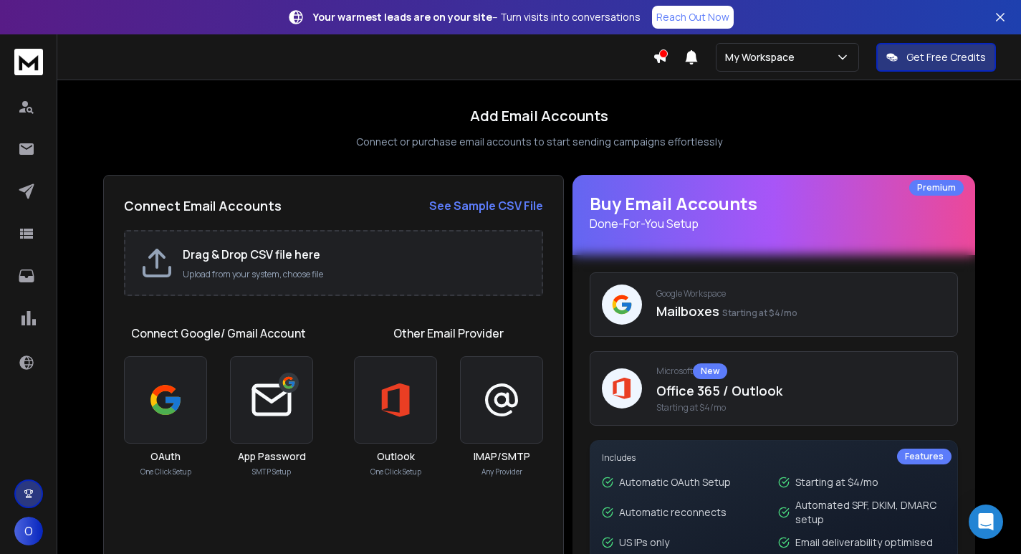
click at [385, 440] on div at bounding box center [395, 399] width 83 height 87
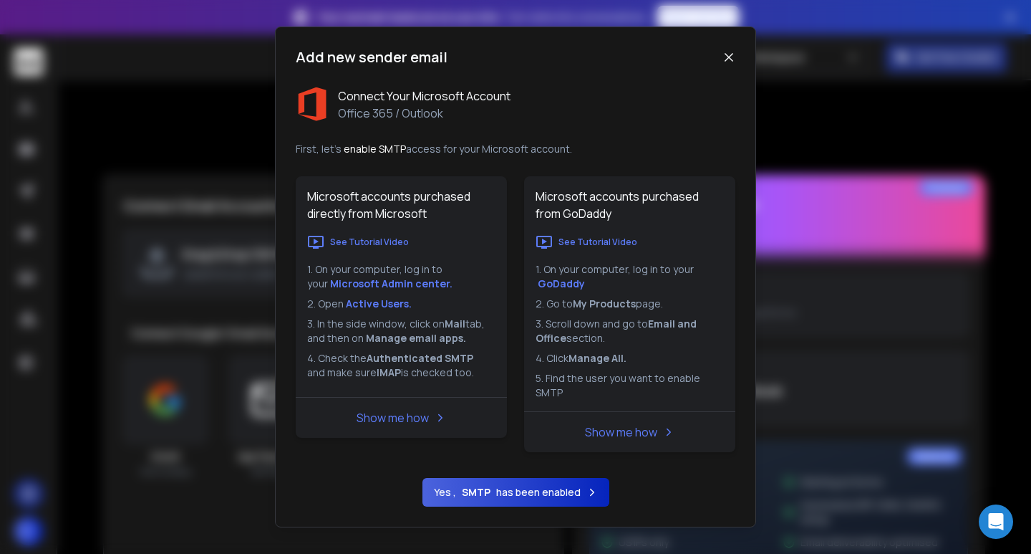
click at [454, 491] on button "Yes , SMTP has been enabled" at bounding box center [516, 492] width 187 height 29
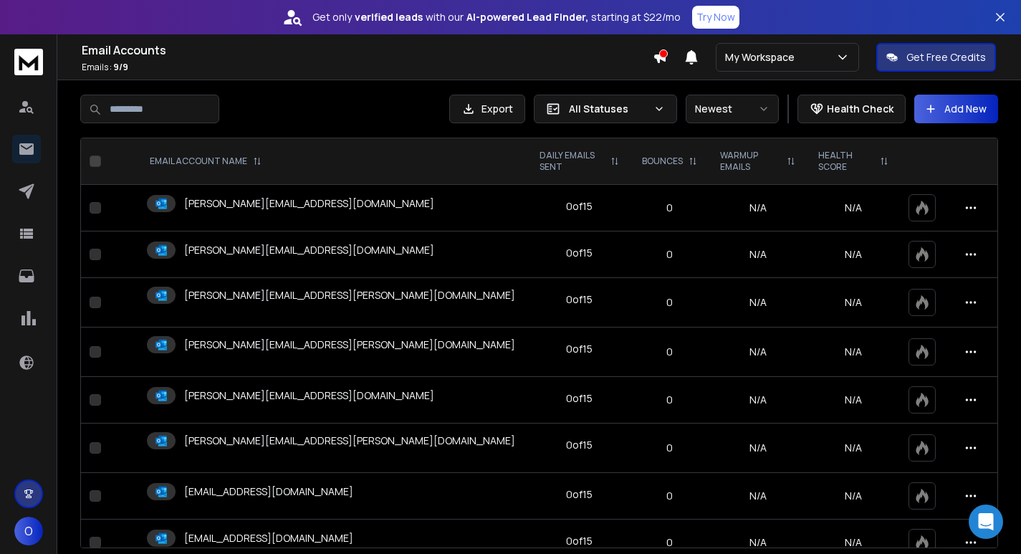
click at [946, 105] on button "Add New" at bounding box center [956, 109] width 84 height 29
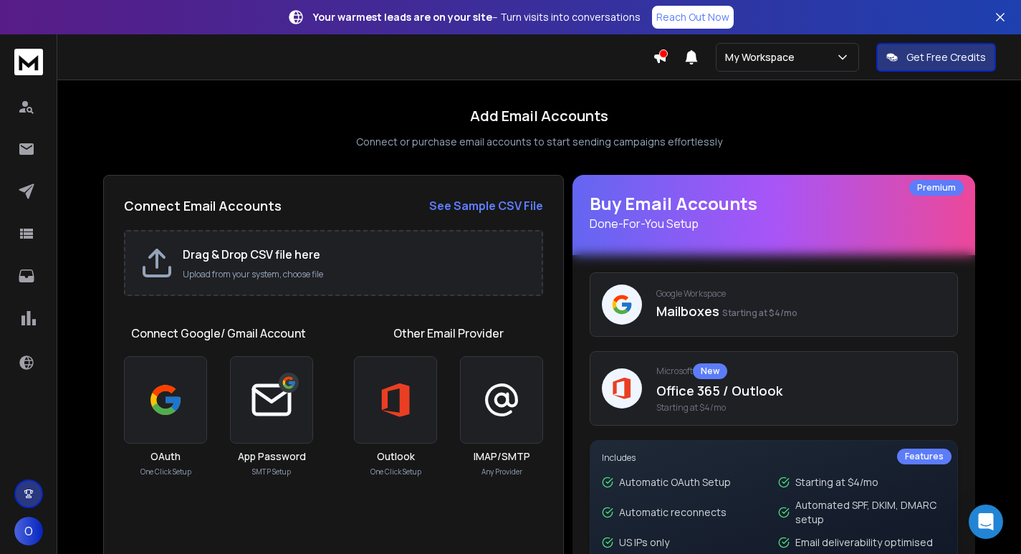
click at [402, 440] on div at bounding box center [395, 399] width 83 height 87
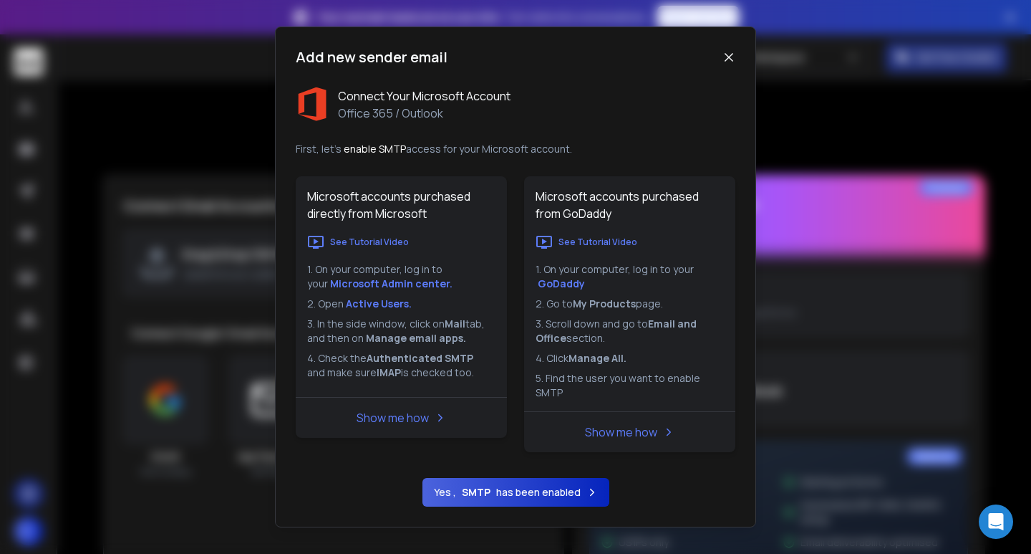
click at [495, 482] on button "Yes , SMTP has been enabled" at bounding box center [516, 492] width 187 height 29
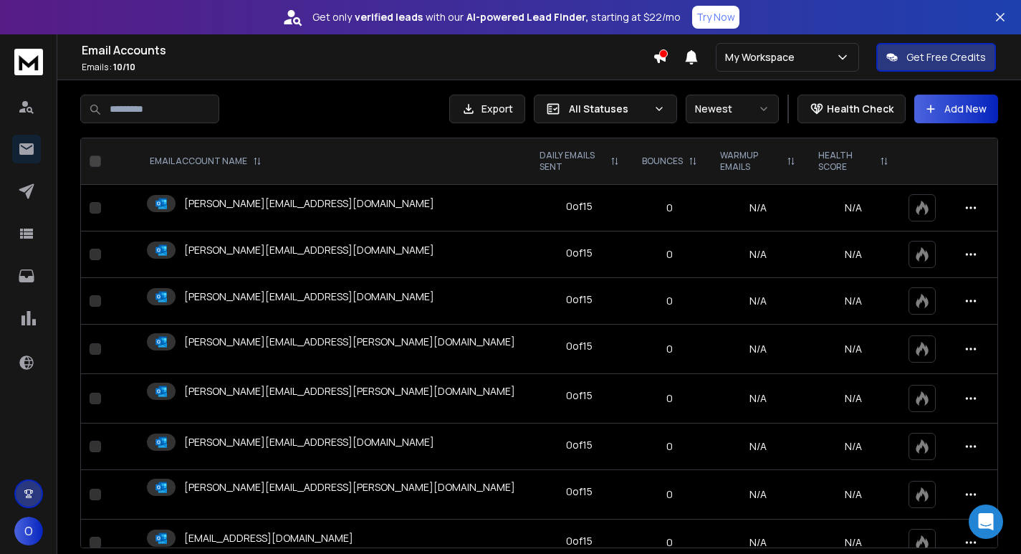
click at [942, 112] on button "Add New" at bounding box center [956, 109] width 84 height 29
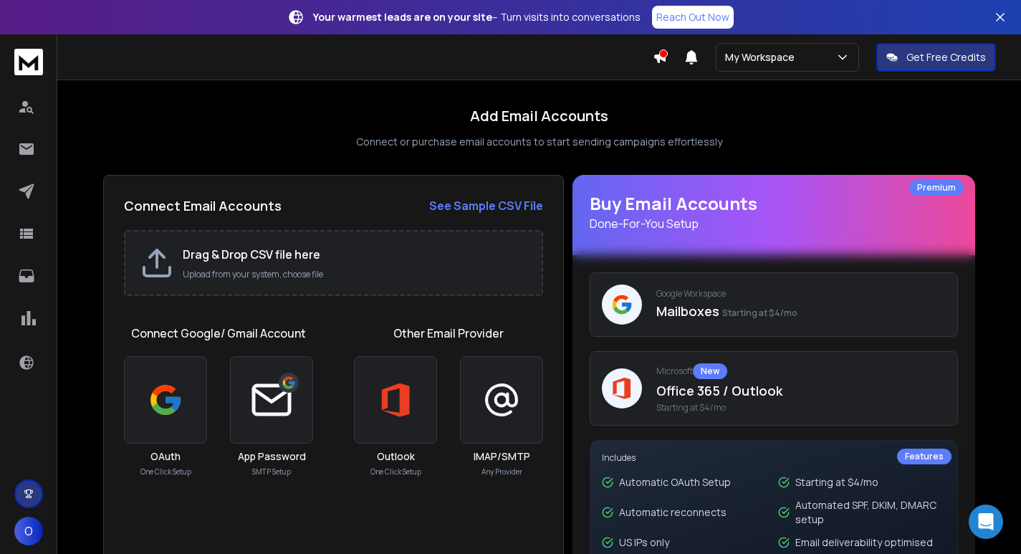
click at [352, 419] on div "Connect Google/ Gmail Account OAuth One Click Setup App Password SMTP Setup Oth…" at bounding box center [333, 400] width 419 height 153
click at [404, 405] on icon at bounding box center [395, 399] width 28 height 34
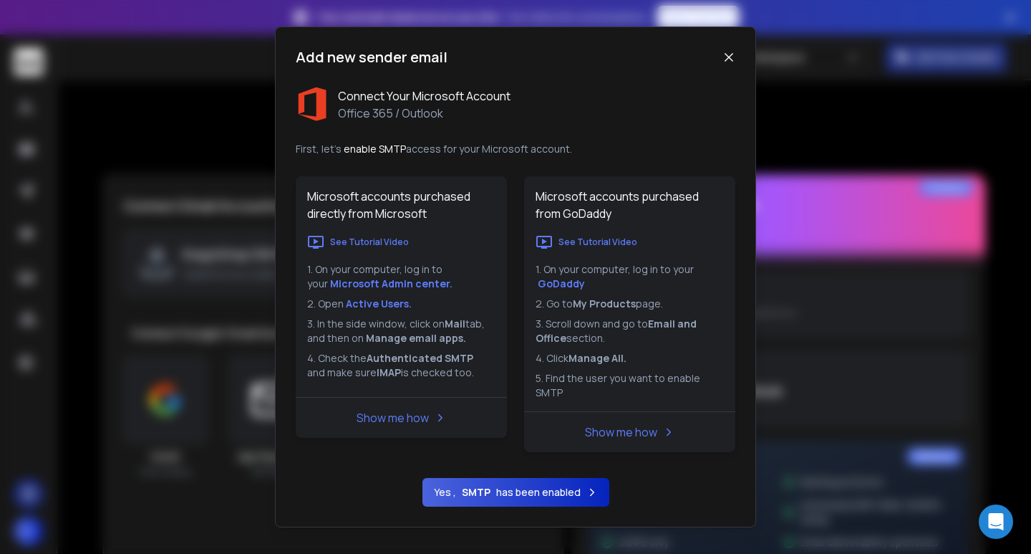
click at [475, 486] on b "SMTP" at bounding box center [476, 492] width 29 height 14
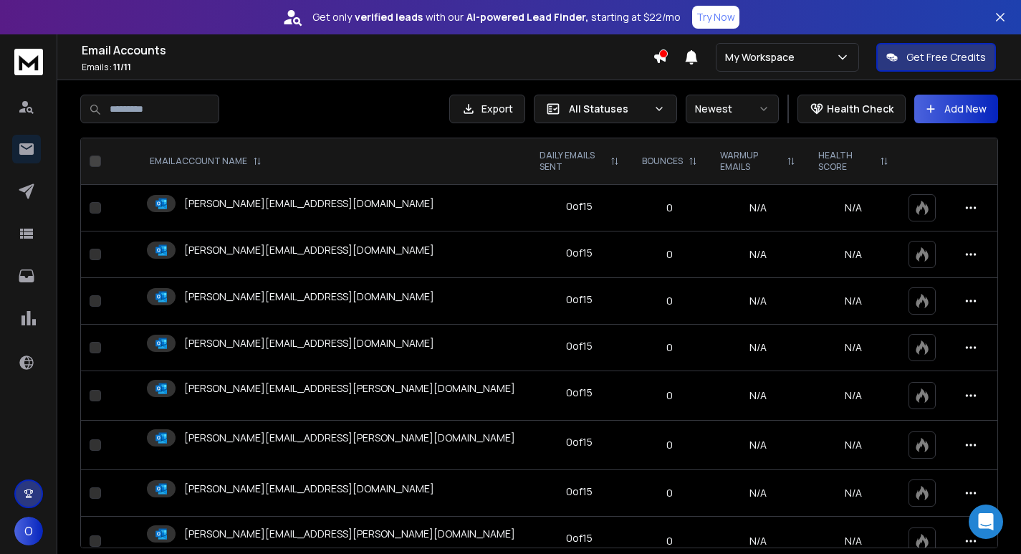
click at [964, 106] on button "Add New" at bounding box center [956, 109] width 84 height 29
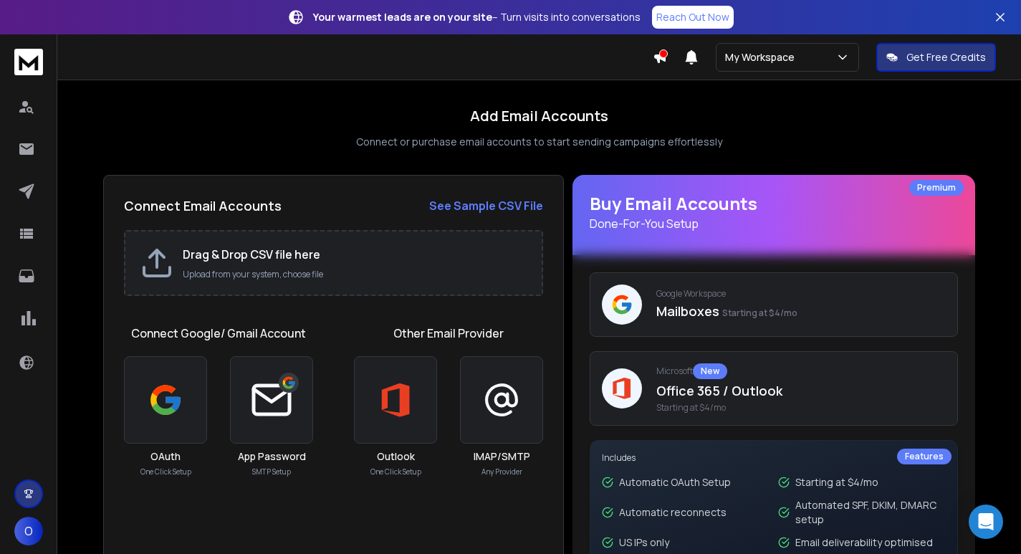
click at [415, 418] on div at bounding box center [395, 399] width 83 height 87
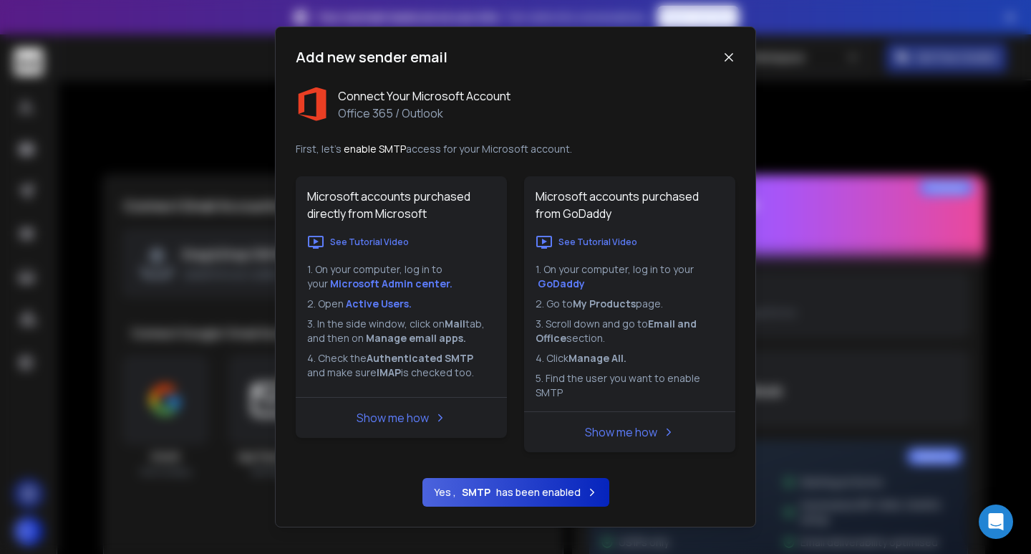
click at [549, 484] on button "Yes , SMTP has been enabled" at bounding box center [516, 492] width 187 height 29
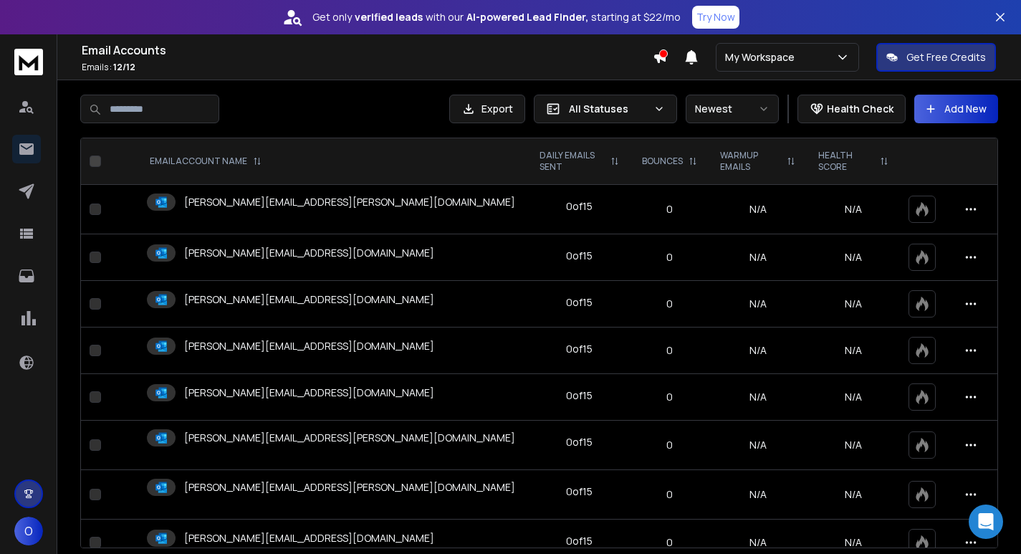
click at [958, 107] on button "Add New" at bounding box center [956, 109] width 84 height 29
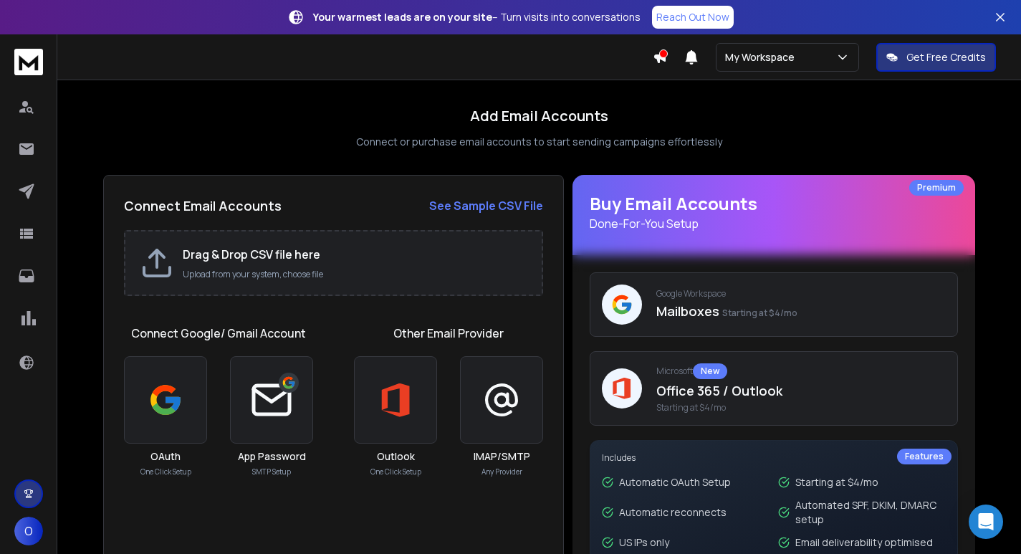
click at [396, 429] on div at bounding box center [395, 399] width 83 height 87
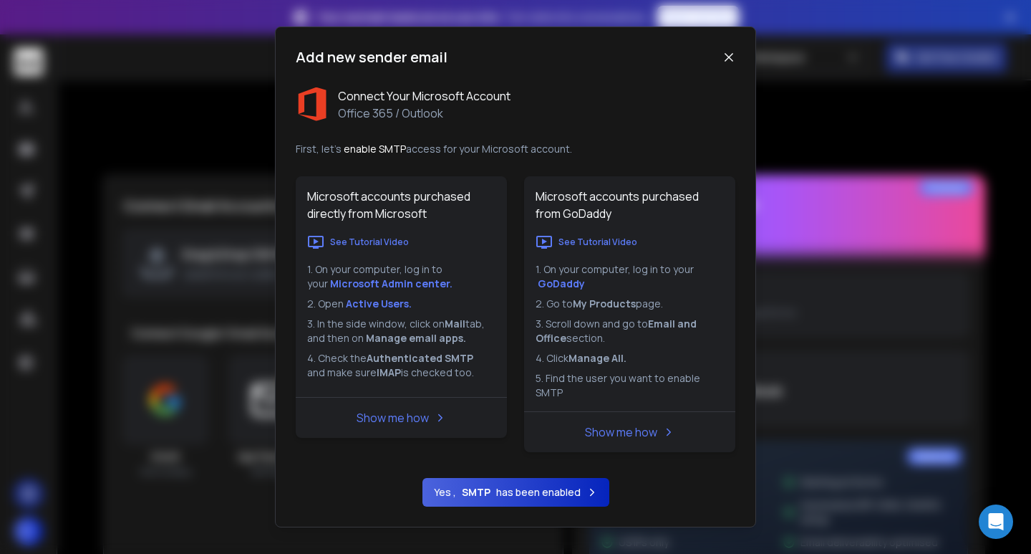
click at [514, 489] on button "Yes , SMTP has been enabled" at bounding box center [516, 492] width 187 height 29
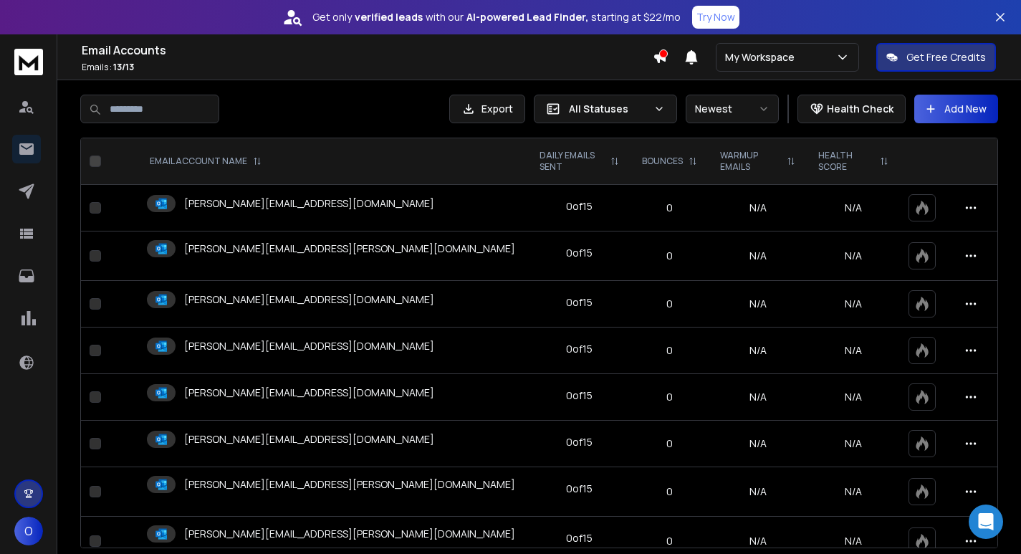
click at [944, 105] on button "Add New" at bounding box center [956, 109] width 84 height 29
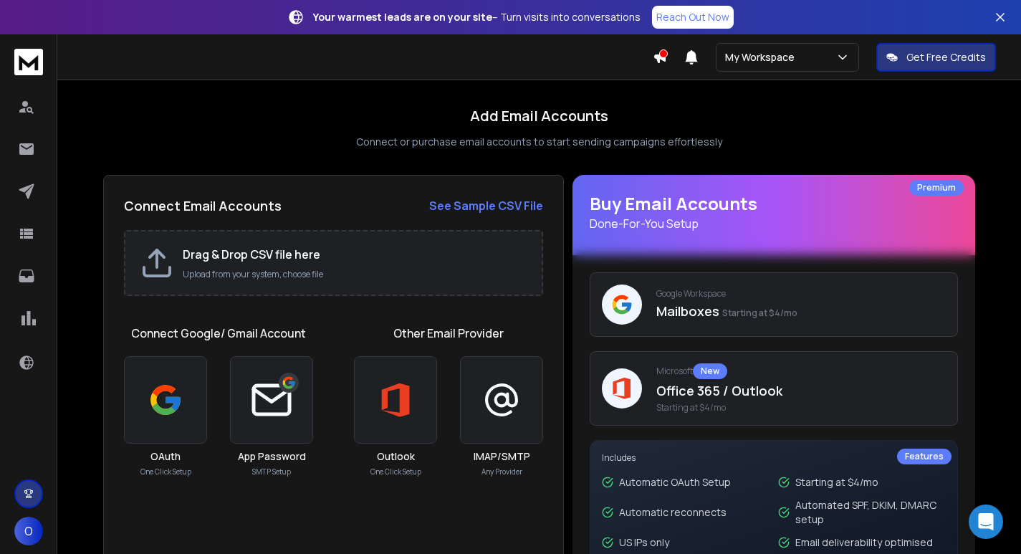
click at [388, 430] on div at bounding box center [395, 399] width 83 height 87
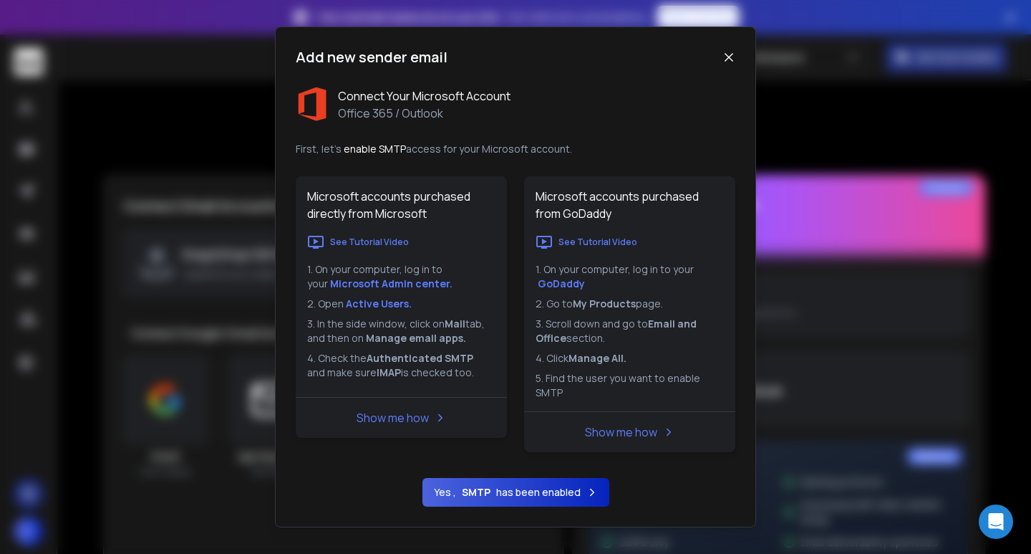
click at [464, 485] on b "SMTP" at bounding box center [476, 492] width 29 height 14
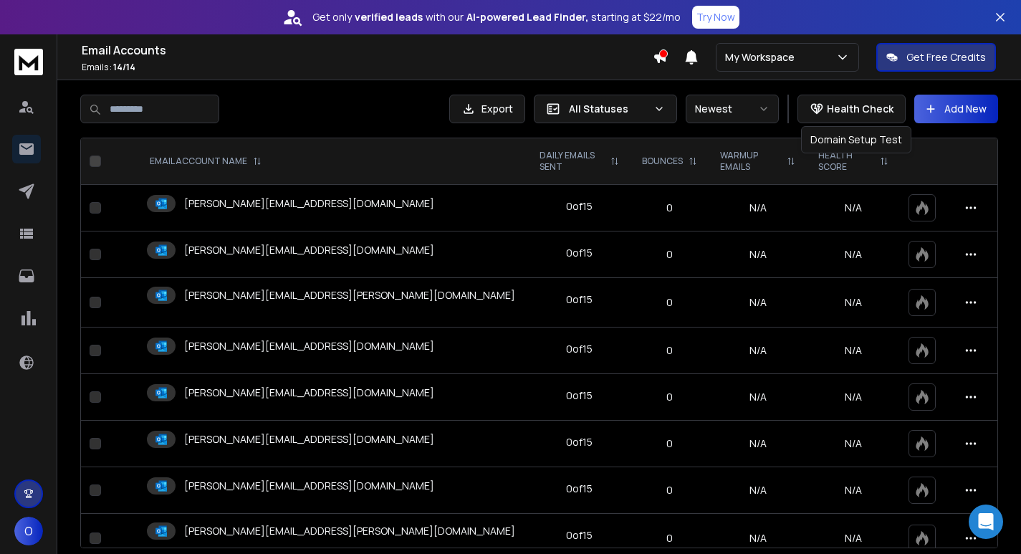
click at [949, 109] on button "Add New" at bounding box center [956, 109] width 84 height 29
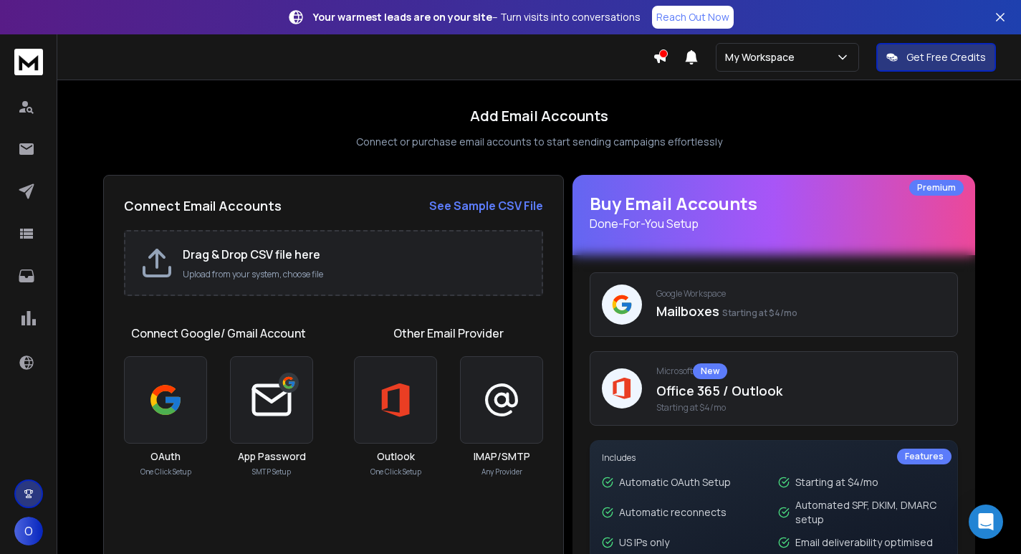
click at [415, 408] on div at bounding box center [395, 399] width 83 height 87
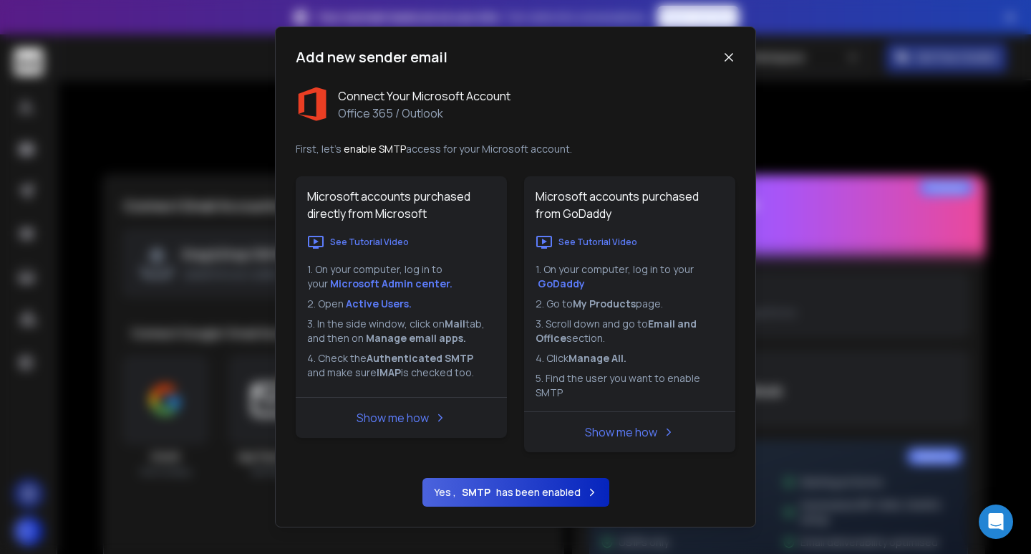
click at [491, 481] on button "Yes , SMTP has been enabled" at bounding box center [516, 492] width 187 height 29
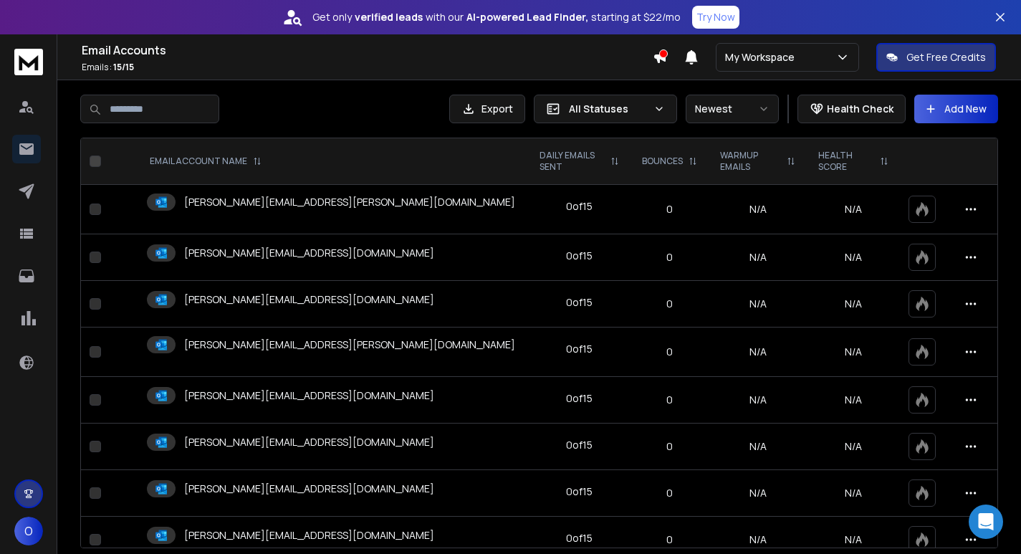
click at [935, 110] on icon at bounding box center [930, 109] width 10 height 10
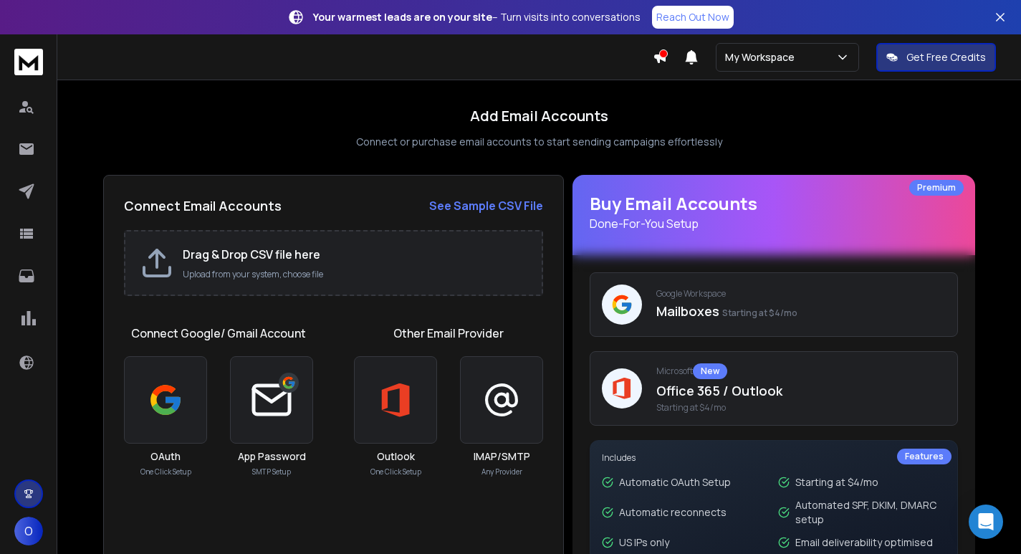
click at [409, 438] on div at bounding box center [395, 399] width 83 height 87
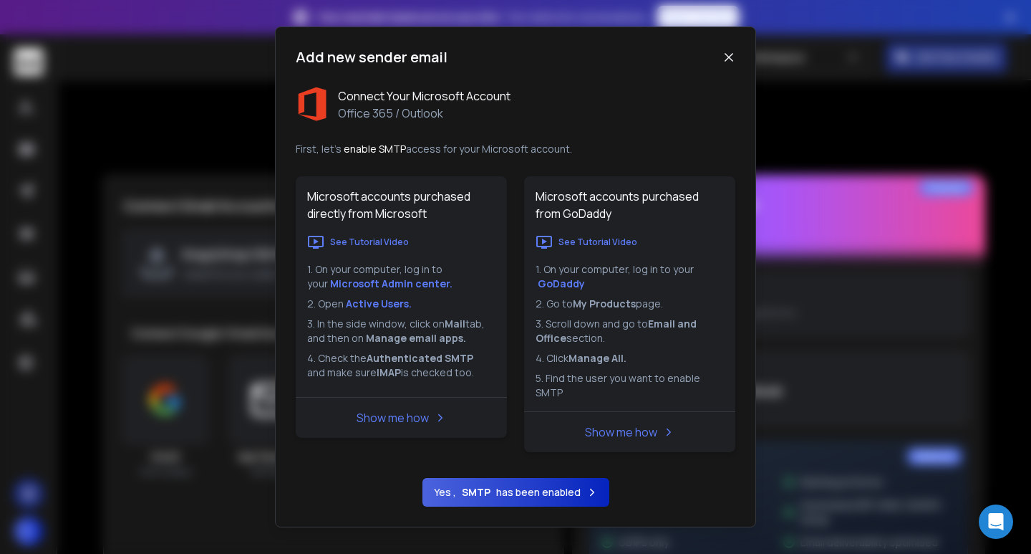
click at [469, 478] on button "Yes , SMTP has been enabled" at bounding box center [516, 492] width 187 height 29
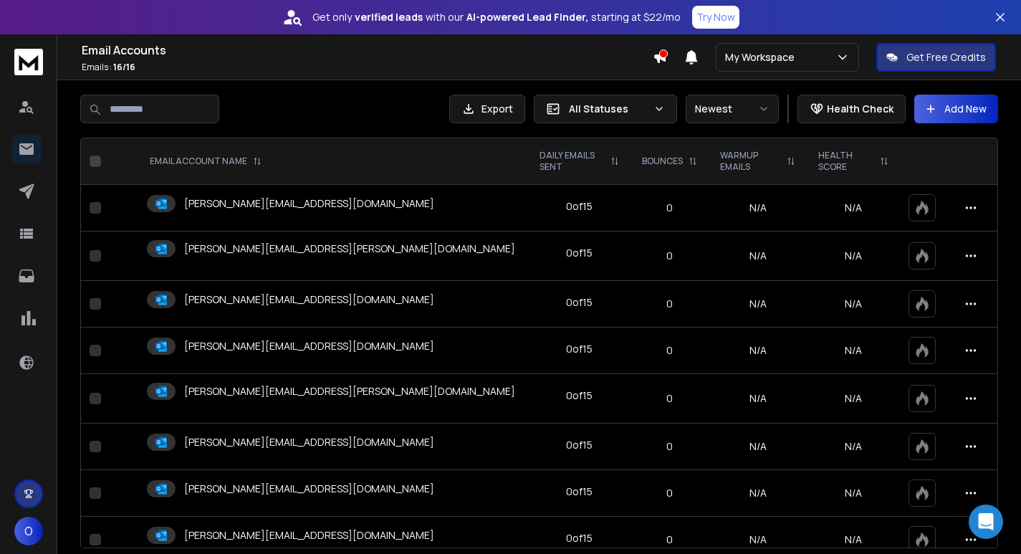
click at [946, 112] on button "Add New" at bounding box center [956, 109] width 84 height 29
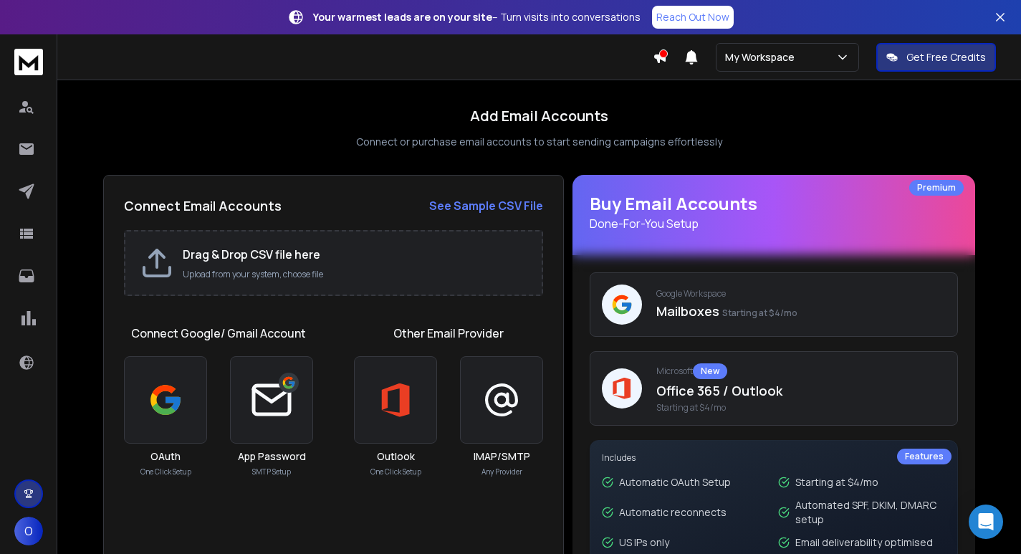
click at [405, 428] on div at bounding box center [395, 399] width 83 height 87
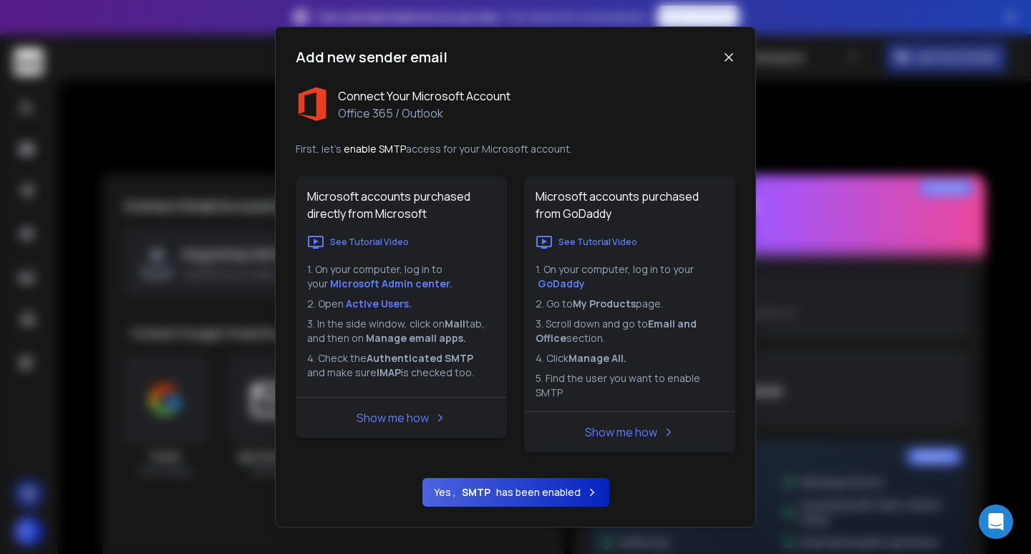
click at [495, 481] on button "Yes , SMTP has been enabled" at bounding box center [516, 492] width 187 height 29
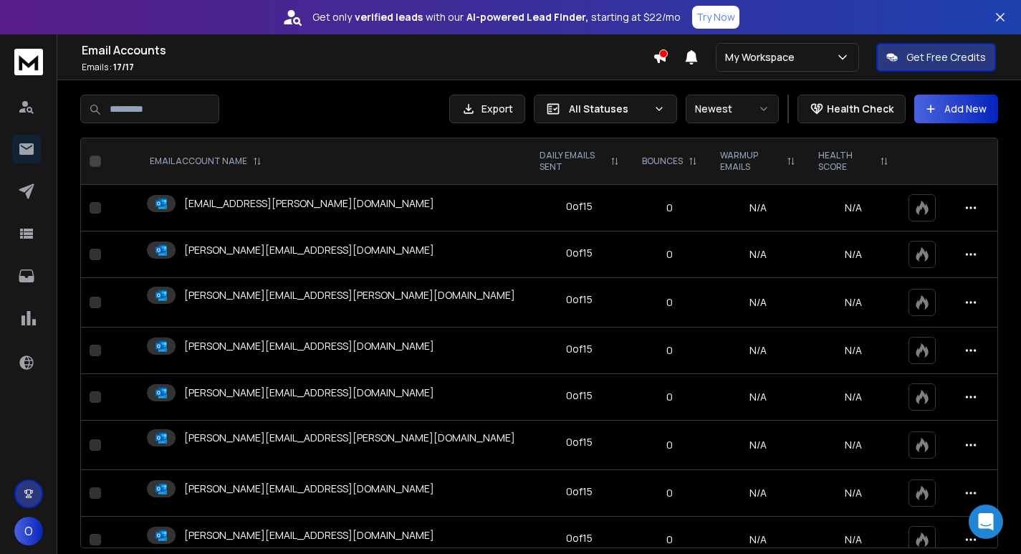
click at [939, 101] on button "Add New" at bounding box center [956, 109] width 84 height 29
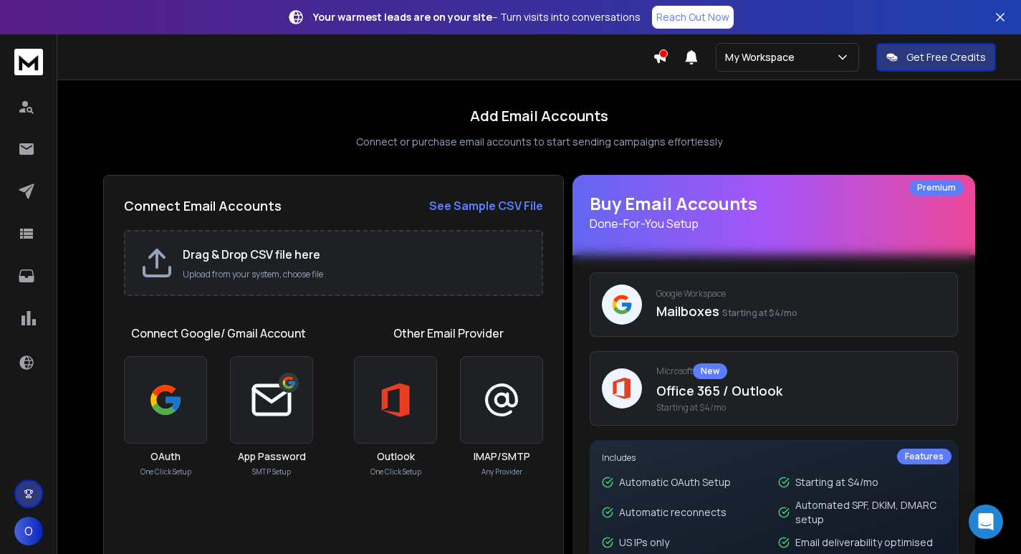
click at [364, 418] on div at bounding box center [395, 399] width 83 height 87
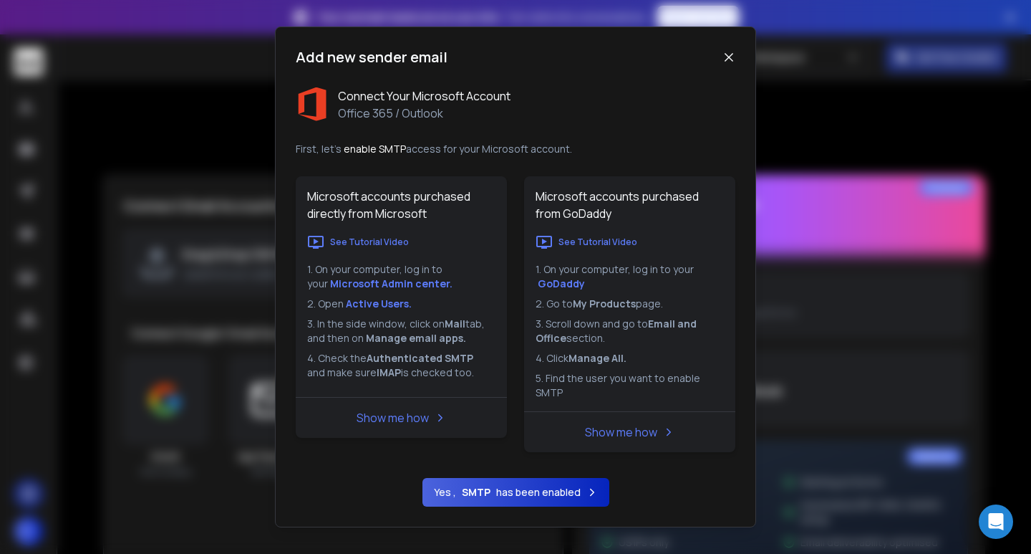
click at [541, 488] on button "Yes , SMTP has been enabled" at bounding box center [516, 492] width 187 height 29
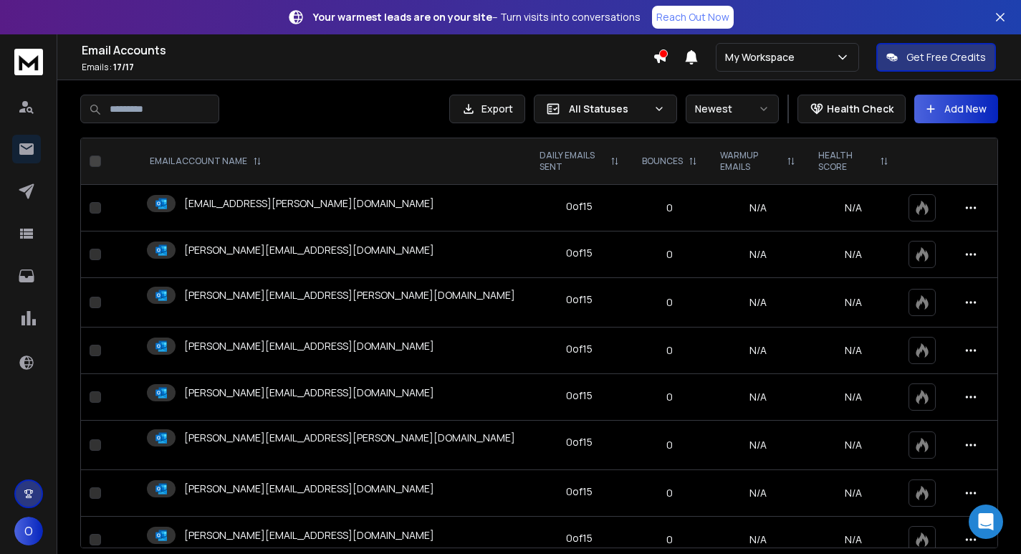
click at [967, 109] on button "Add New" at bounding box center [956, 109] width 84 height 29
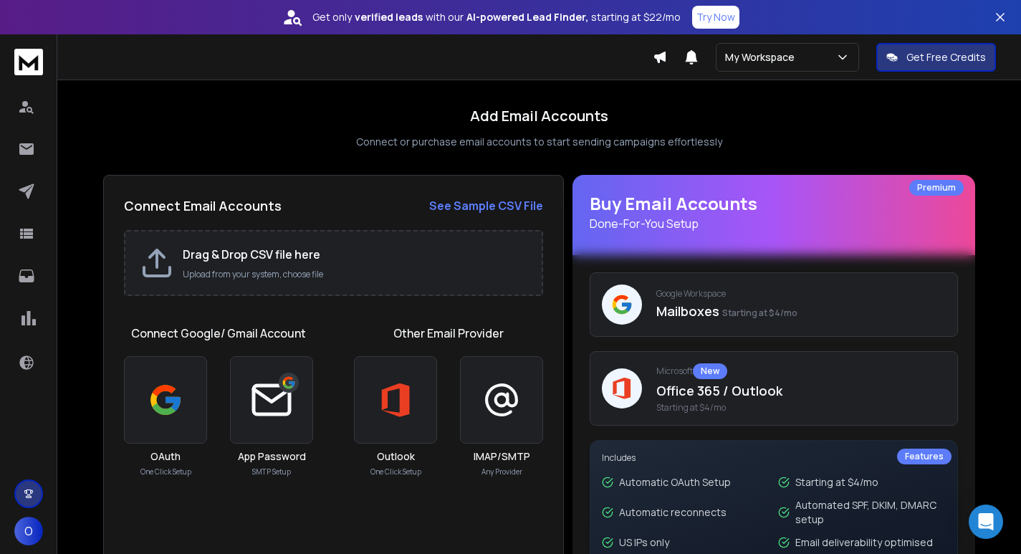
click at [372, 435] on div at bounding box center [395, 399] width 83 height 87
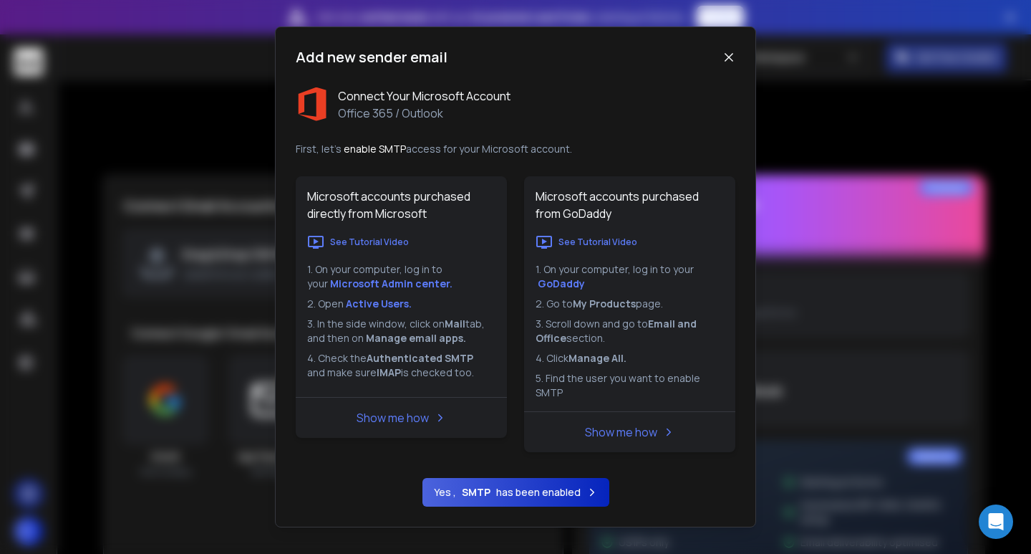
click at [468, 488] on b "SMTP" at bounding box center [476, 492] width 29 height 14
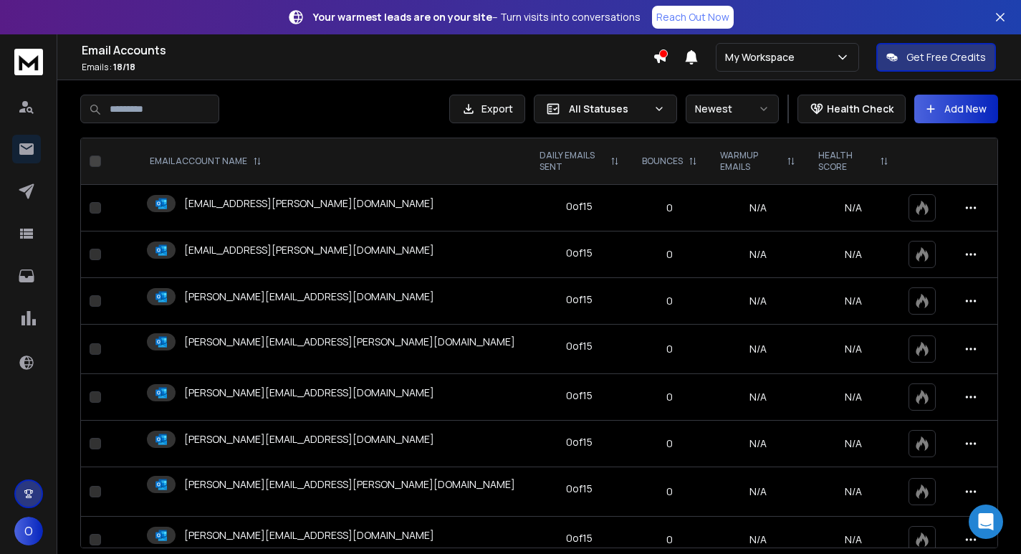
click at [951, 121] on button "Add New" at bounding box center [956, 109] width 84 height 29
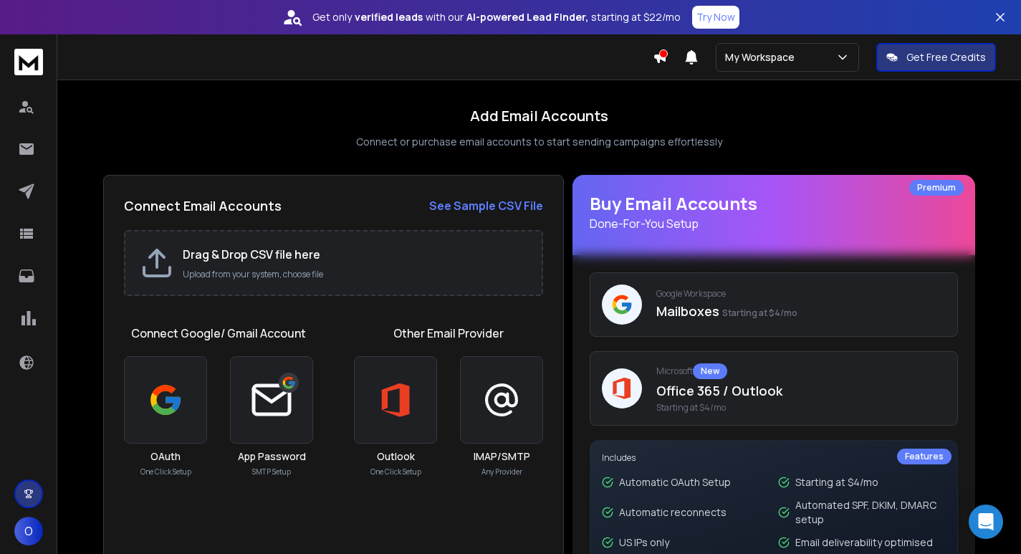
click at [423, 423] on div at bounding box center [395, 399] width 83 height 87
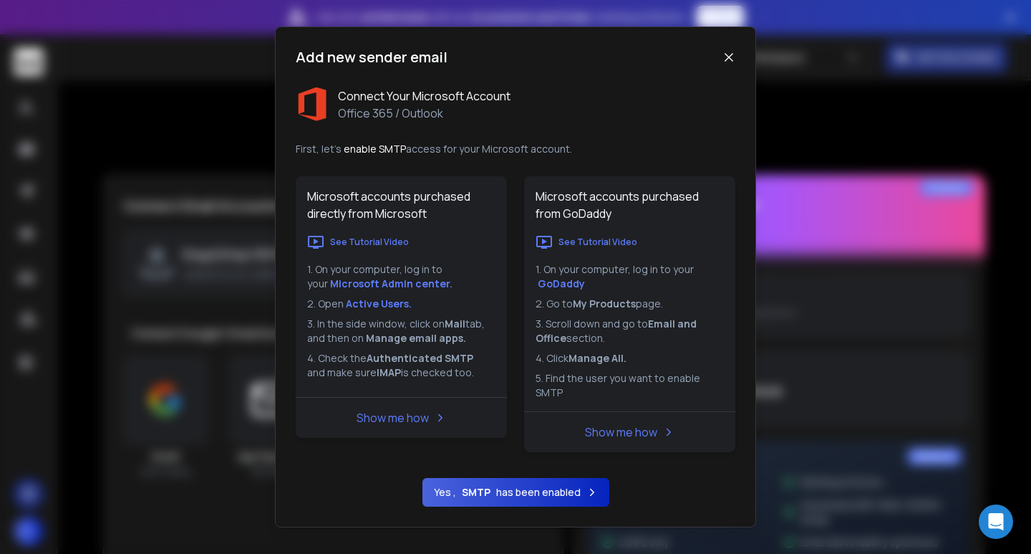
click at [458, 478] on button "Yes , SMTP has been enabled" at bounding box center [516, 492] width 187 height 29
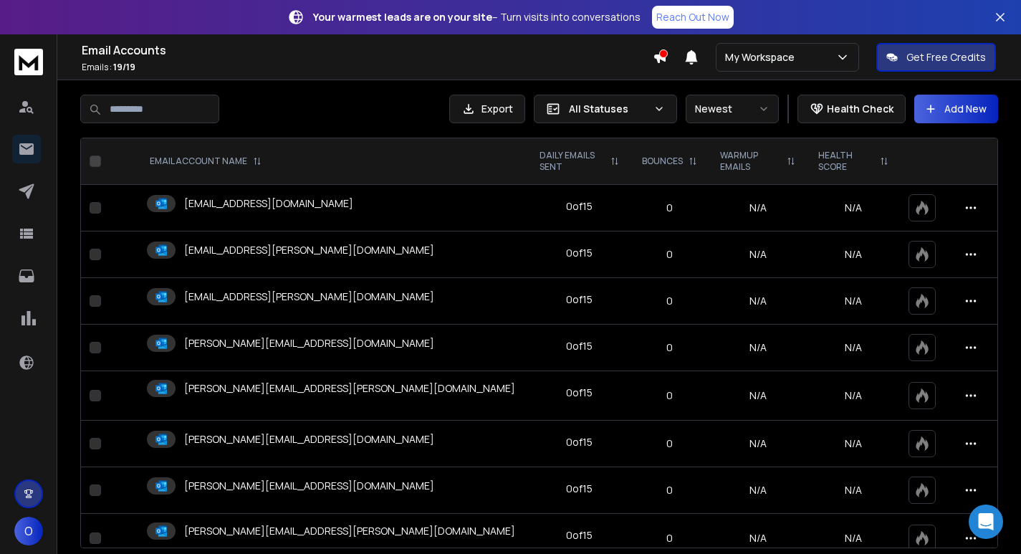
click at [946, 104] on button "Add New" at bounding box center [956, 109] width 84 height 29
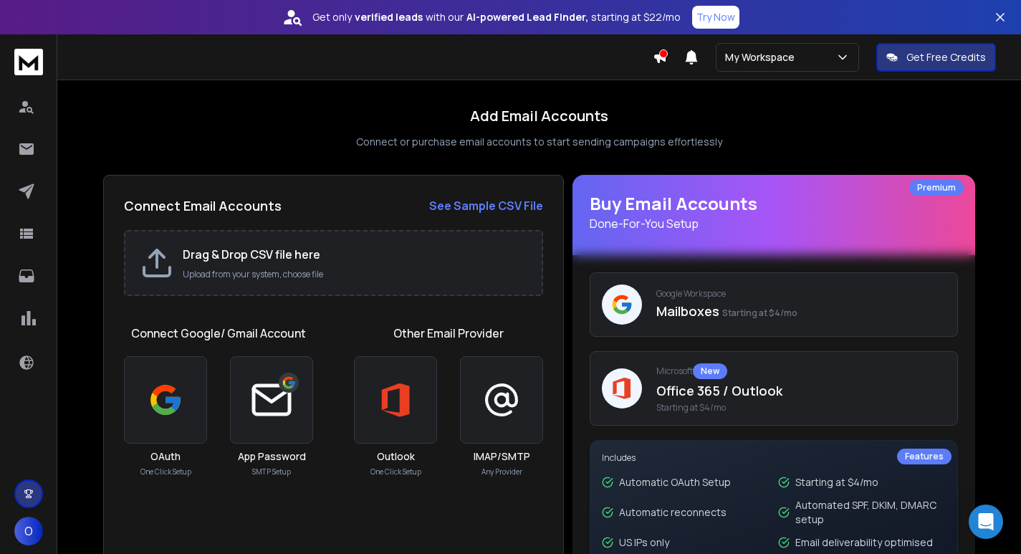
click at [410, 409] on icon at bounding box center [396, 400] width 34 height 34
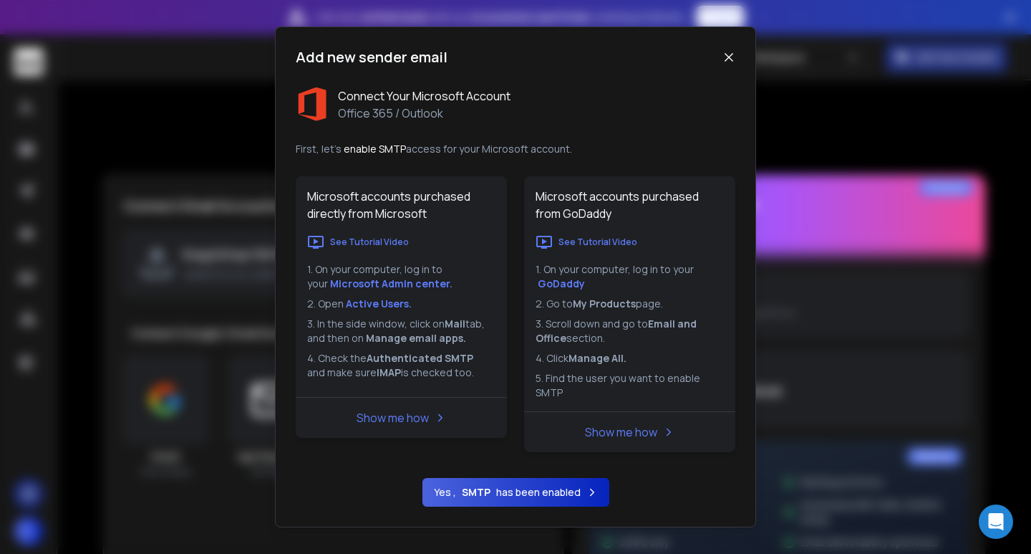
click at [546, 478] on button "Yes , SMTP has been enabled" at bounding box center [516, 492] width 187 height 29
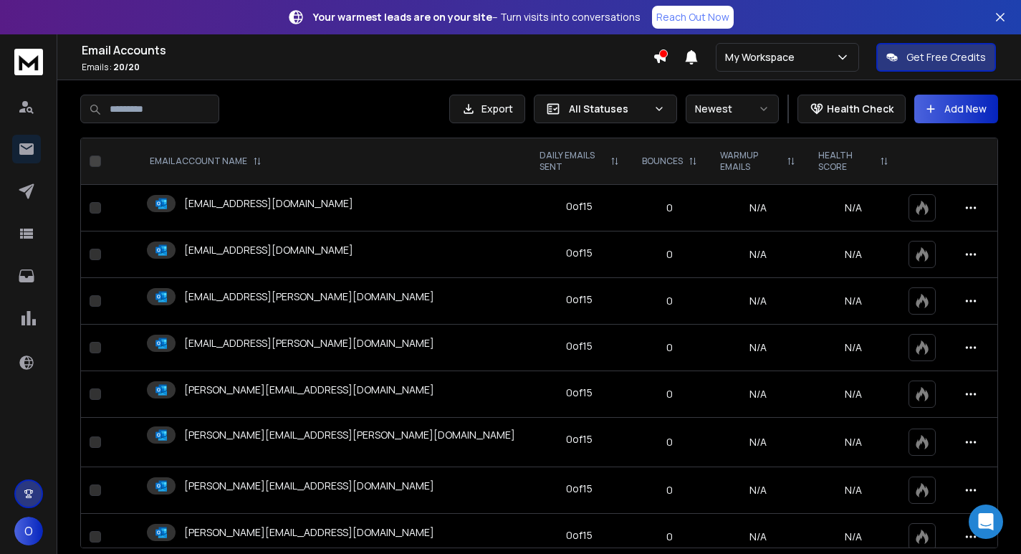
click at [970, 104] on button "Add New" at bounding box center [956, 109] width 84 height 29
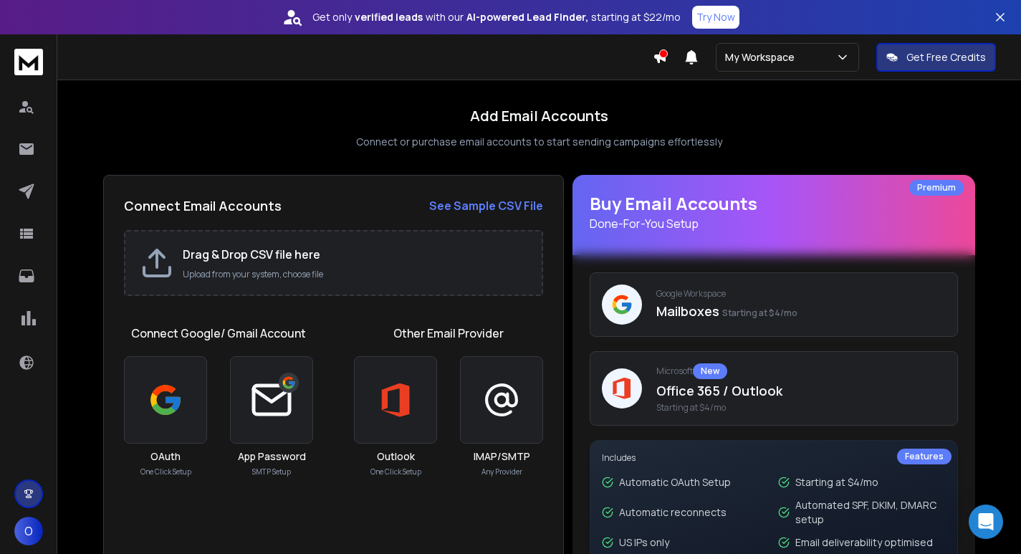
click at [405, 407] on icon at bounding box center [395, 399] width 28 height 34
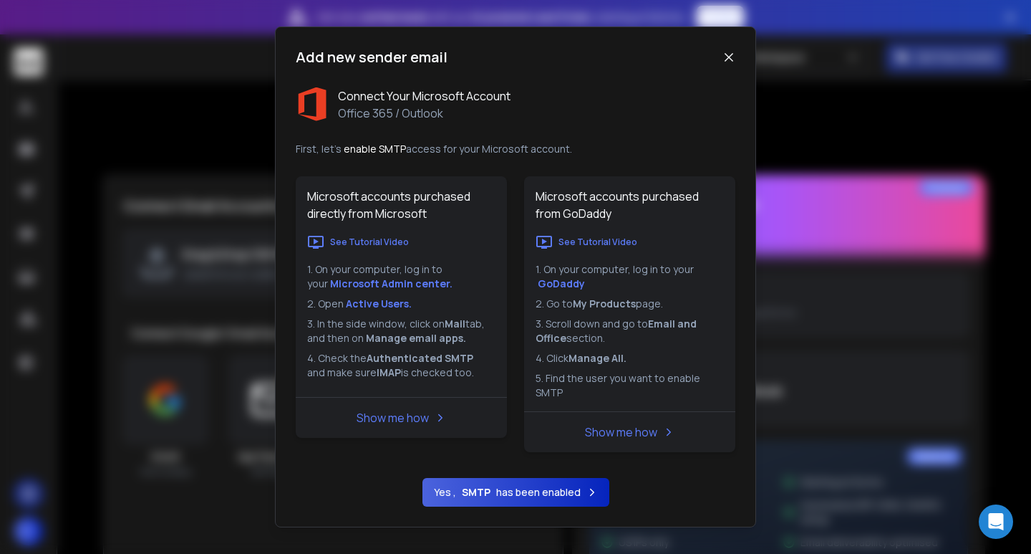
click at [486, 478] on button "Yes , SMTP has been enabled" at bounding box center [516, 492] width 187 height 29
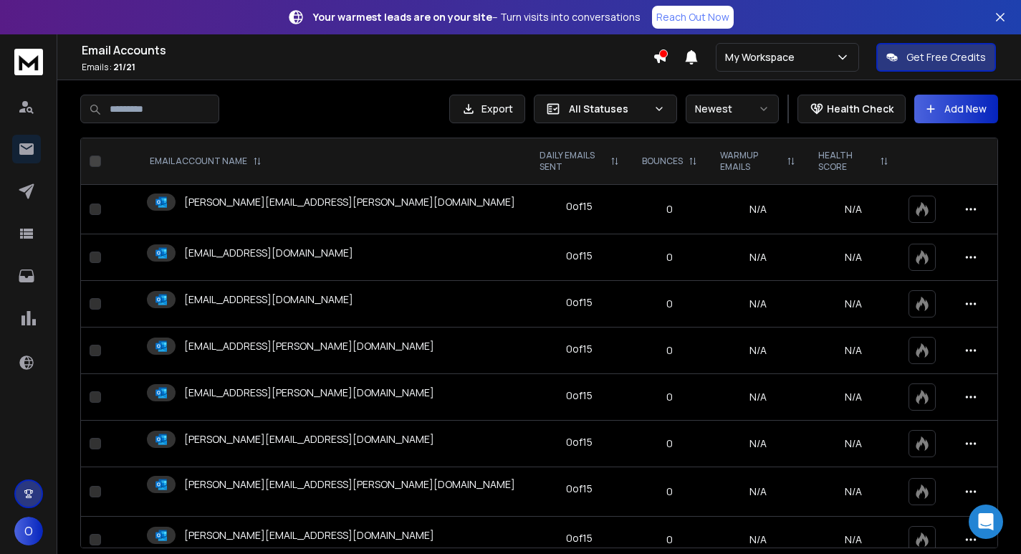
click at [951, 109] on button "Add New" at bounding box center [956, 109] width 84 height 29
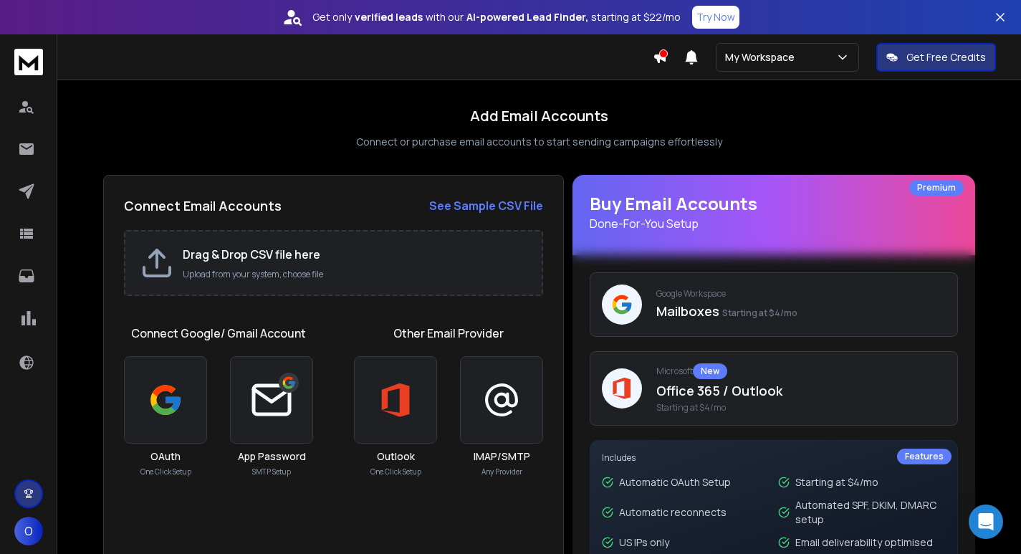
click at [389, 417] on div at bounding box center [395, 400] width 36 height 40
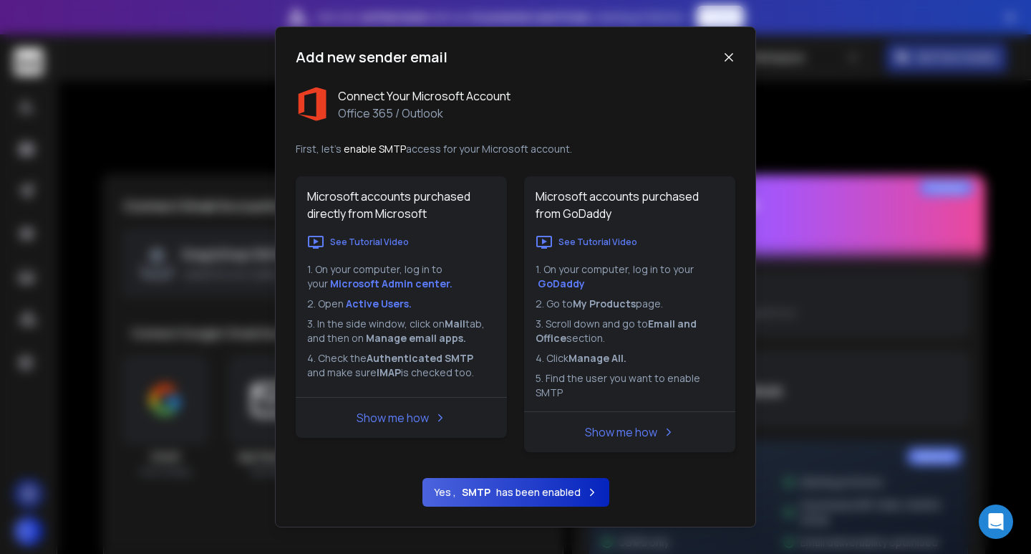
click at [537, 489] on button "Yes , SMTP has been enabled" at bounding box center [516, 492] width 187 height 29
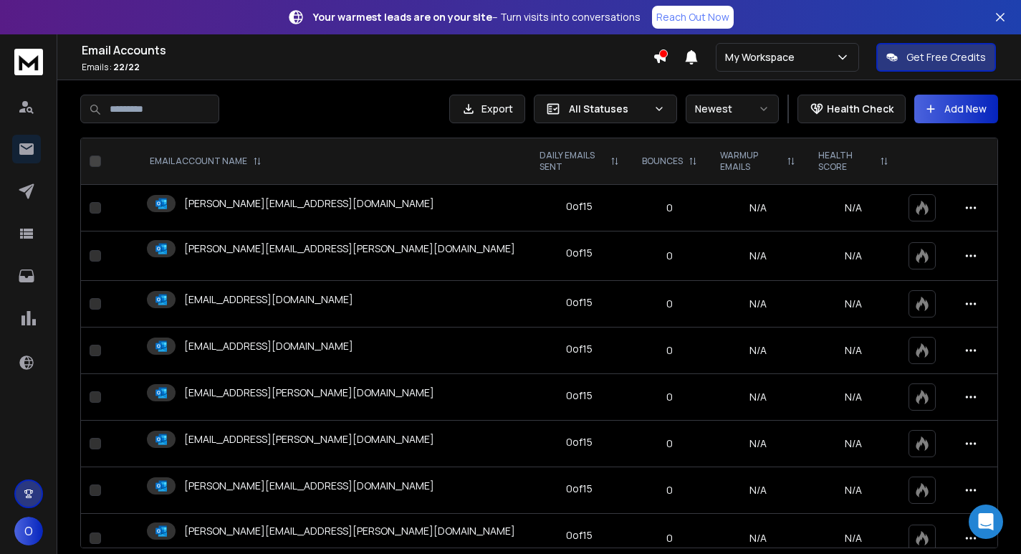
click at [943, 115] on button "Add New" at bounding box center [956, 109] width 84 height 29
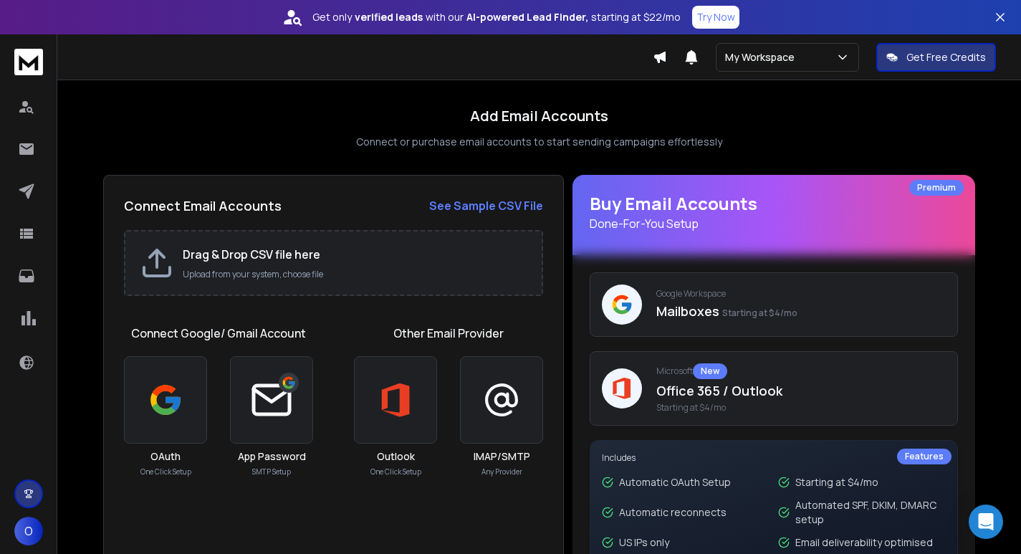
click at [413, 416] on div at bounding box center [395, 400] width 36 height 40
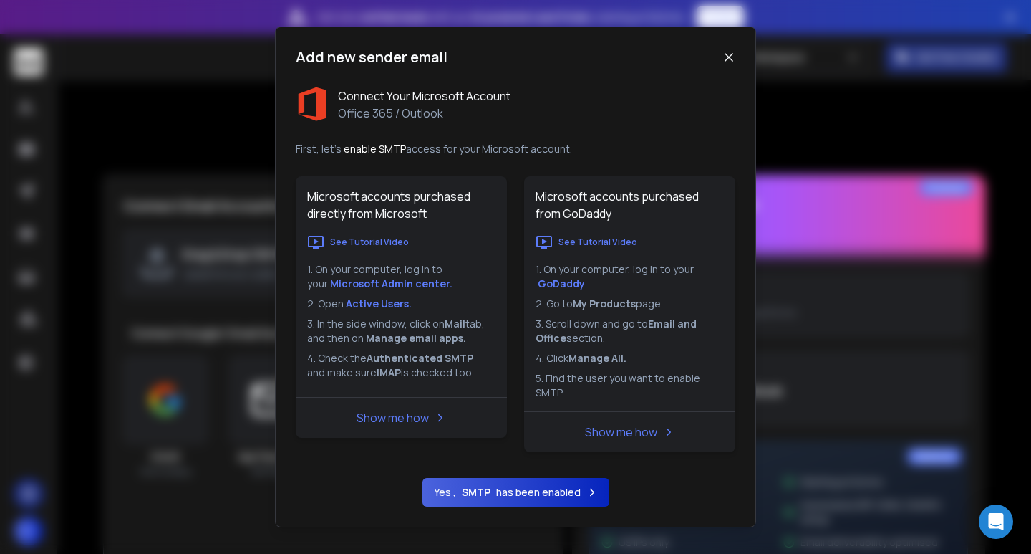
click at [483, 485] on b "SMTP" at bounding box center [476, 492] width 29 height 14
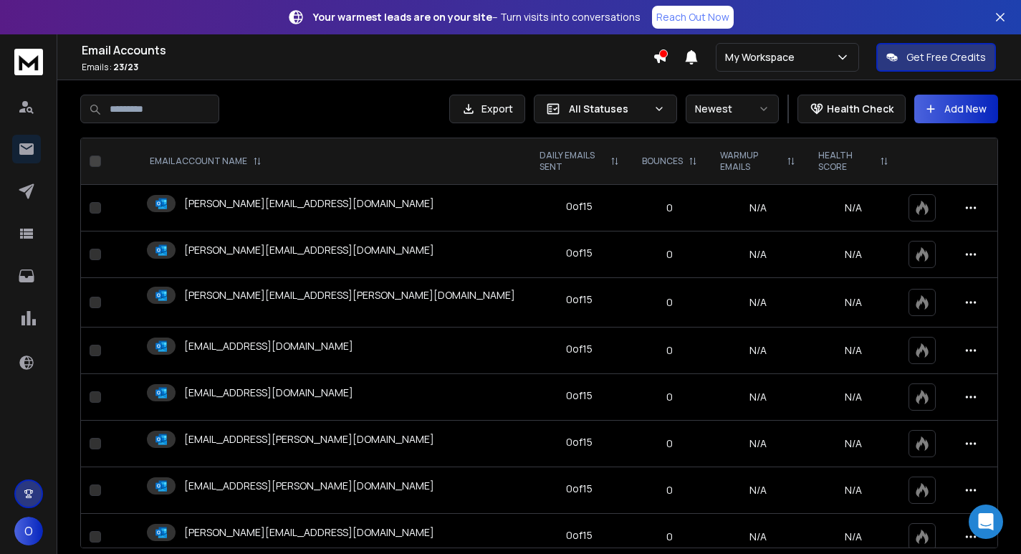
click at [957, 117] on button "Add New" at bounding box center [956, 109] width 84 height 29
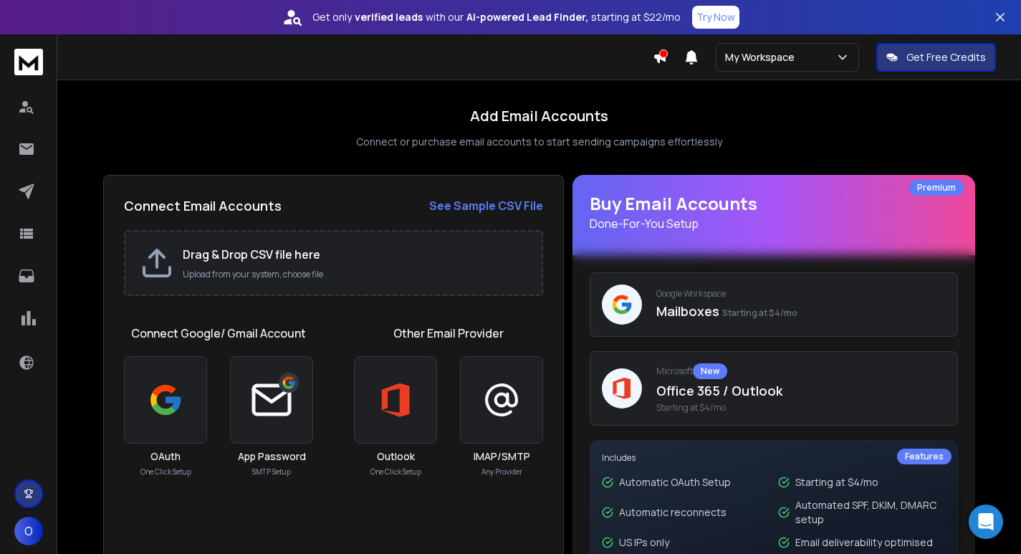
click at [362, 418] on div at bounding box center [395, 399] width 83 height 87
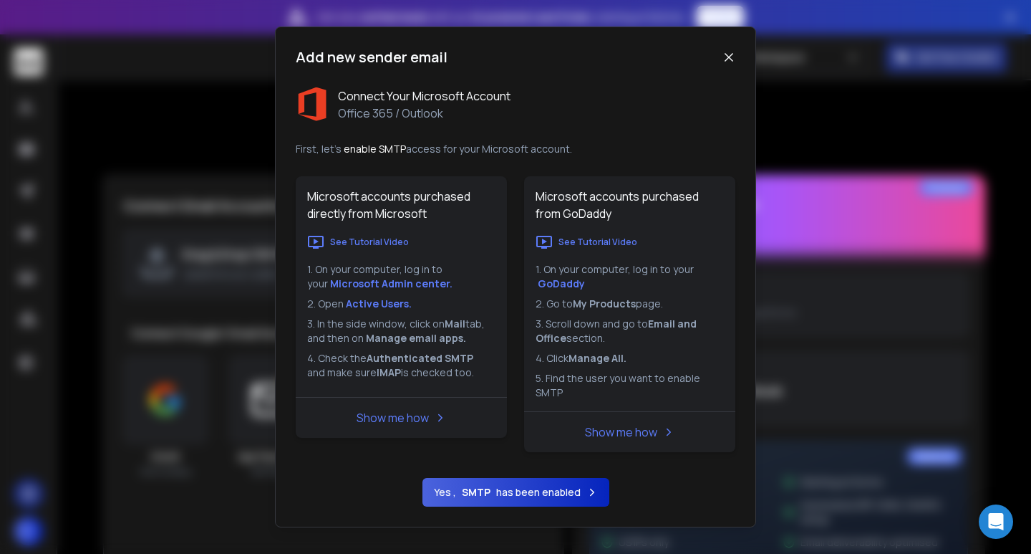
click at [505, 478] on button "Yes , SMTP has been enabled" at bounding box center [516, 492] width 187 height 29
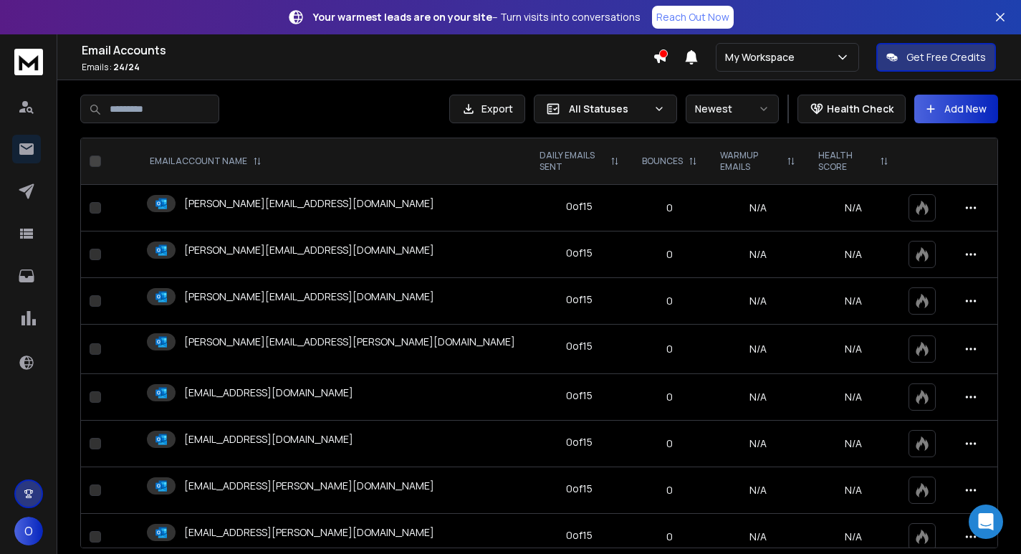
drag, startPoint x: 934, startPoint y: 115, endPoint x: 942, endPoint y: 155, distance: 41.6
click at [934, 115] on button "Add New" at bounding box center [956, 109] width 84 height 29
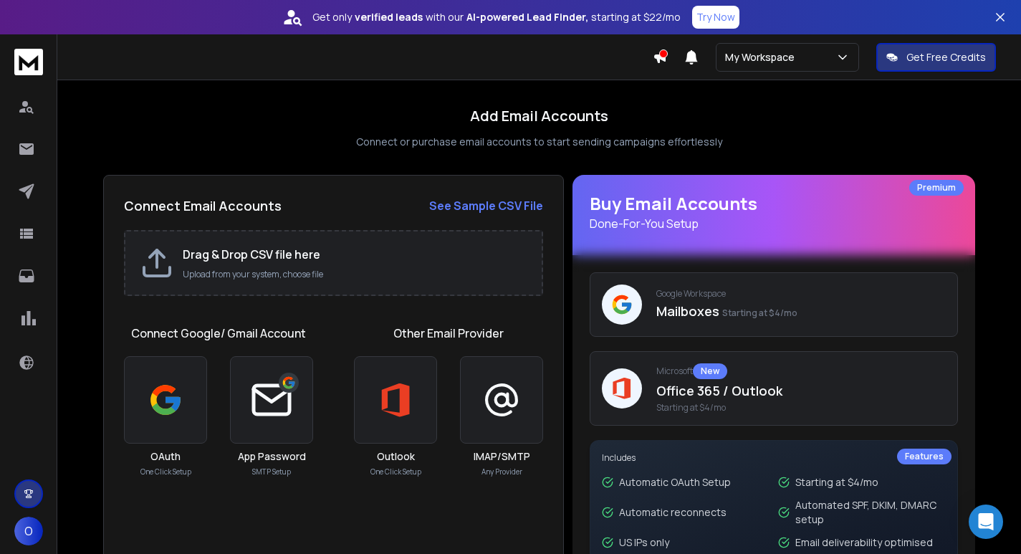
click at [435, 433] on div at bounding box center [395, 399] width 83 height 87
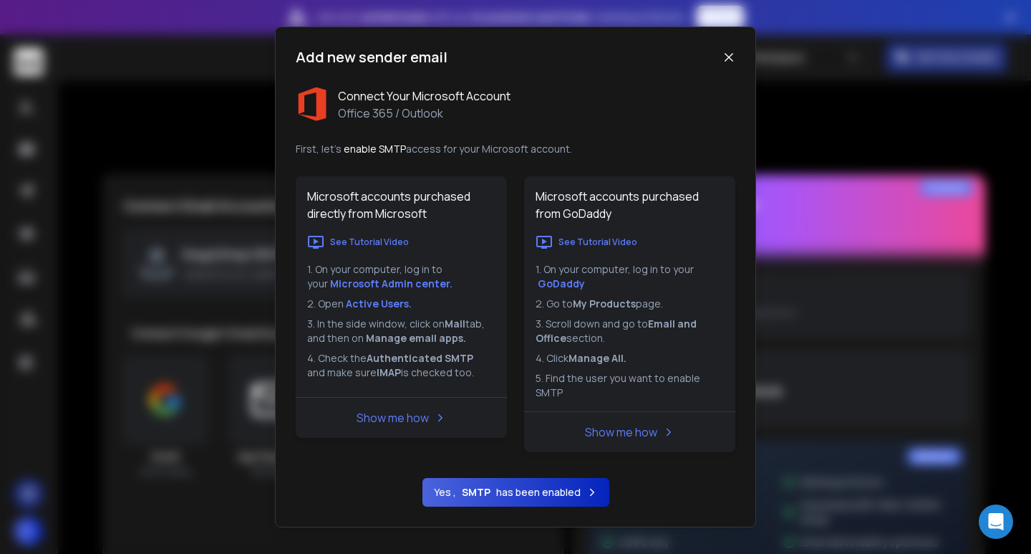
click at [513, 469] on div "Yes , SMTP has been enabled" at bounding box center [516, 486] width 440 height 40
click at [514, 478] on button "Yes , SMTP has been enabled" at bounding box center [516, 492] width 187 height 29
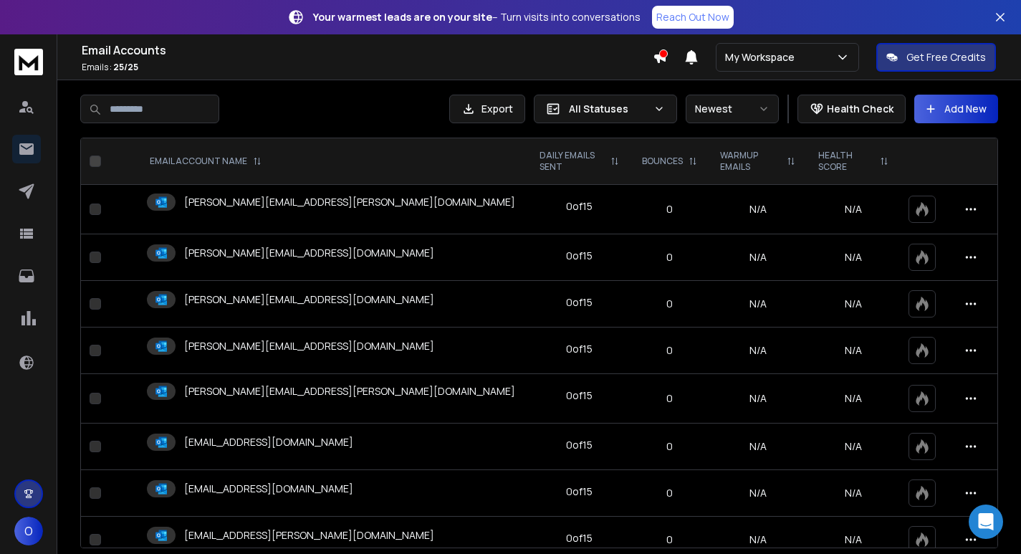
click at [967, 97] on button "Add New" at bounding box center [956, 109] width 84 height 29
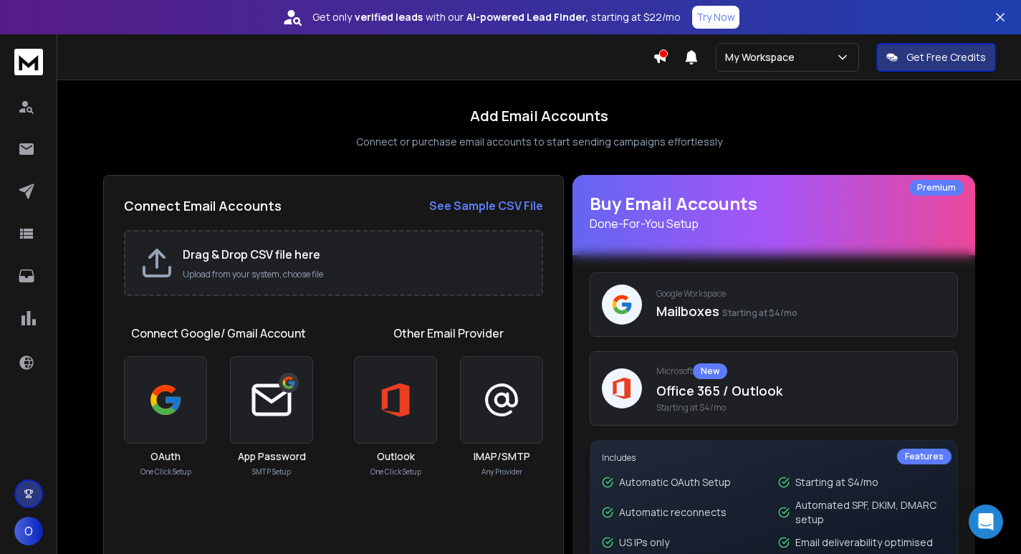
click at [397, 420] on div at bounding box center [395, 399] width 83 height 87
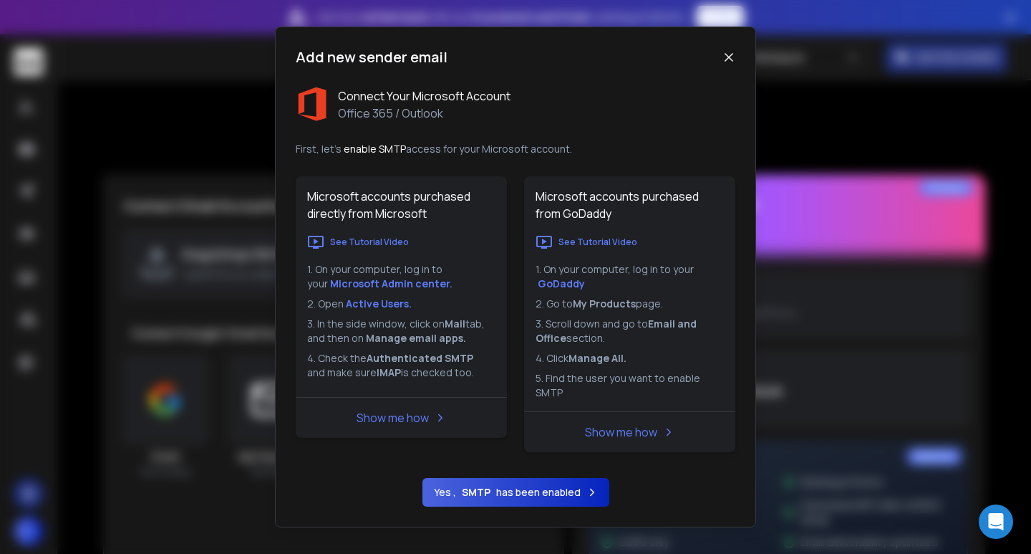
click at [520, 486] on button "Yes , SMTP has been enabled" at bounding box center [516, 492] width 187 height 29
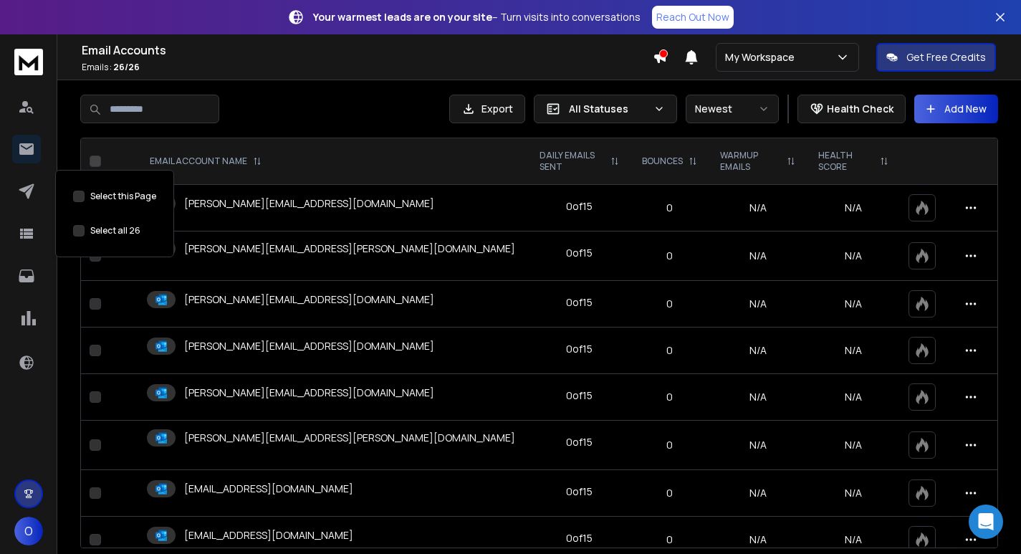
click at [100, 157] on button "Select this Page" at bounding box center [95, 160] width 11 height 11
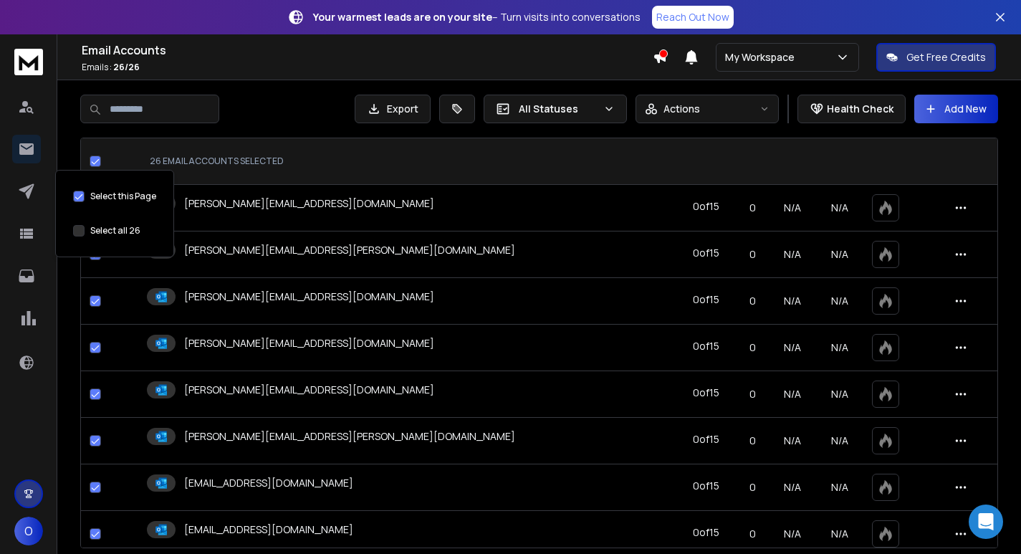
click at [98, 161] on button "Select this Page" at bounding box center [95, 160] width 11 height 11
